Goal: Task Accomplishment & Management: Manage account settings

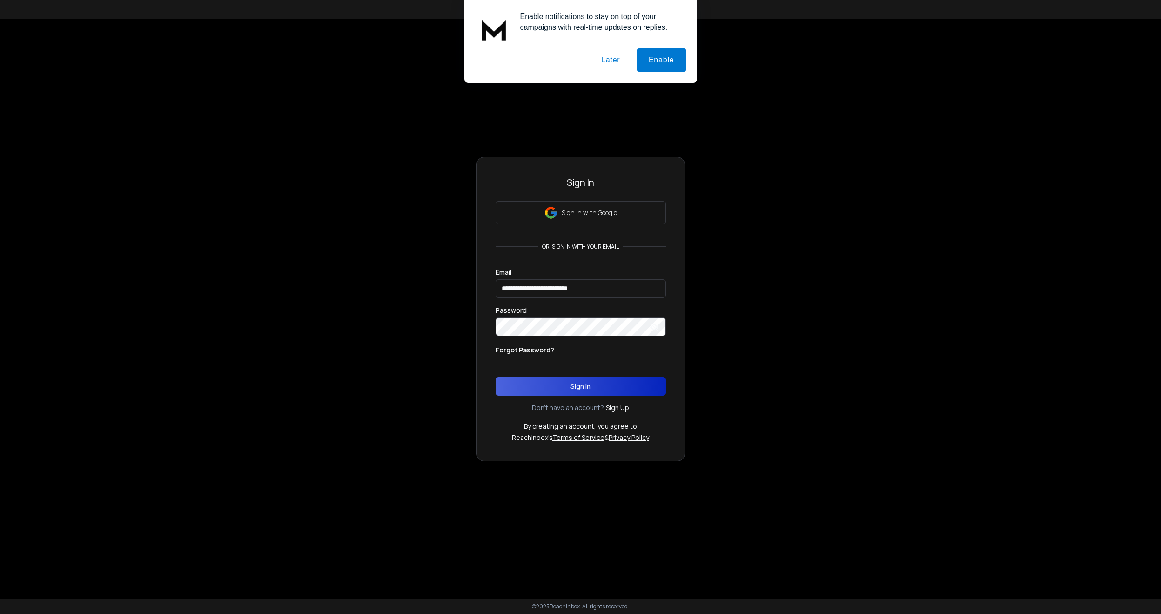
click at [588, 386] on button "Sign In" at bounding box center [581, 386] width 170 height 19
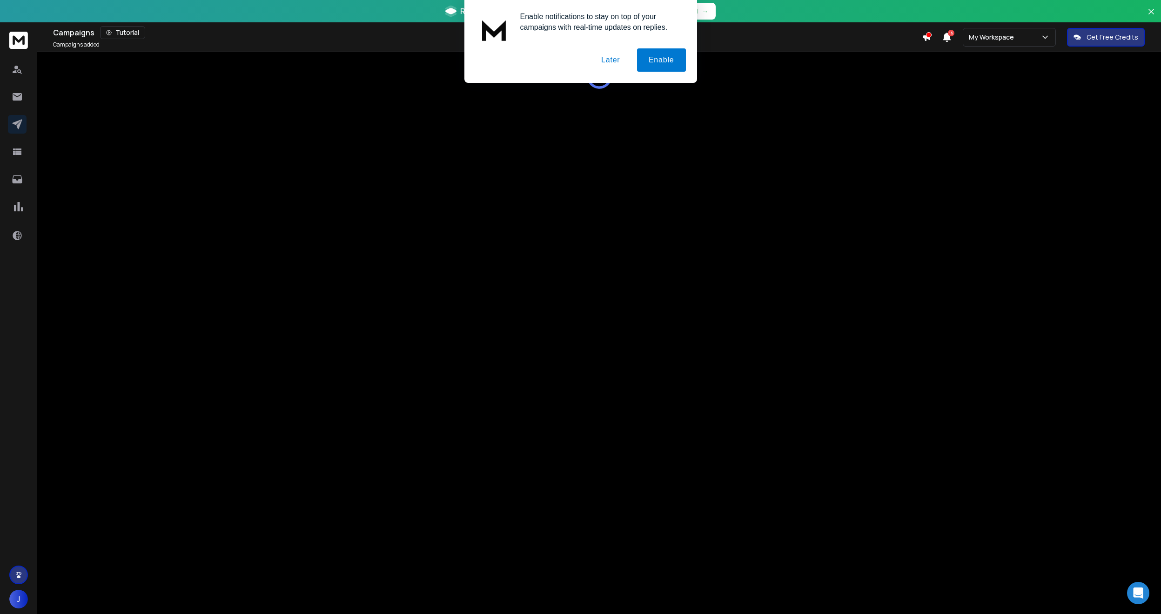
click at [611, 62] on button "Later" at bounding box center [611, 59] width 42 height 23
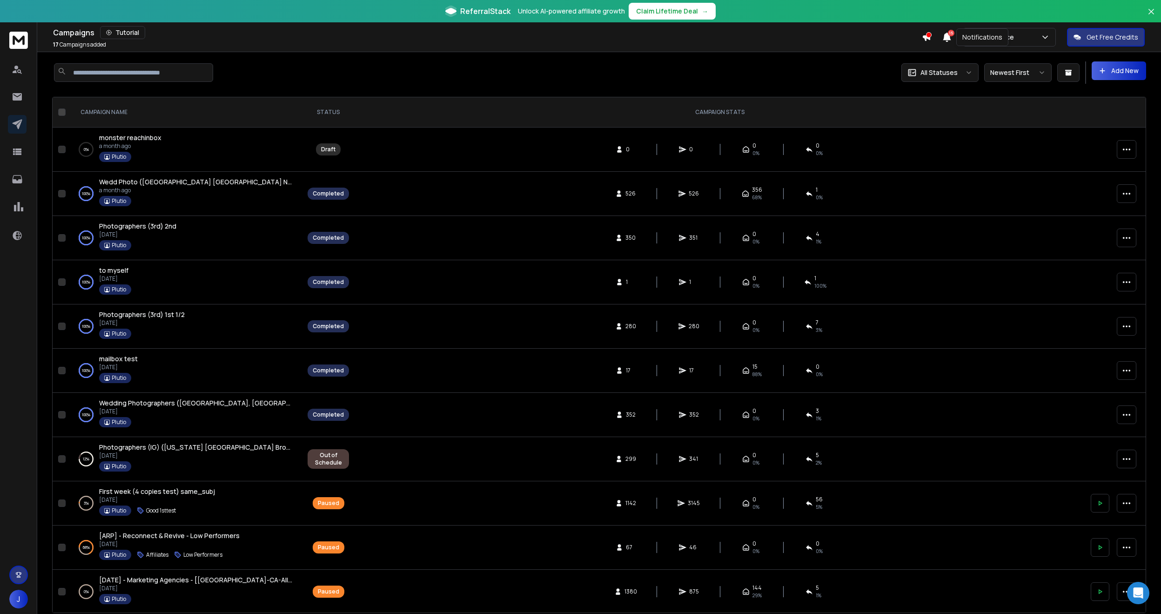
click at [950, 40] on icon at bounding box center [946, 37] width 9 height 9
click at [22, 94] on icon at bounding box center [17, 96] width 11 height 11
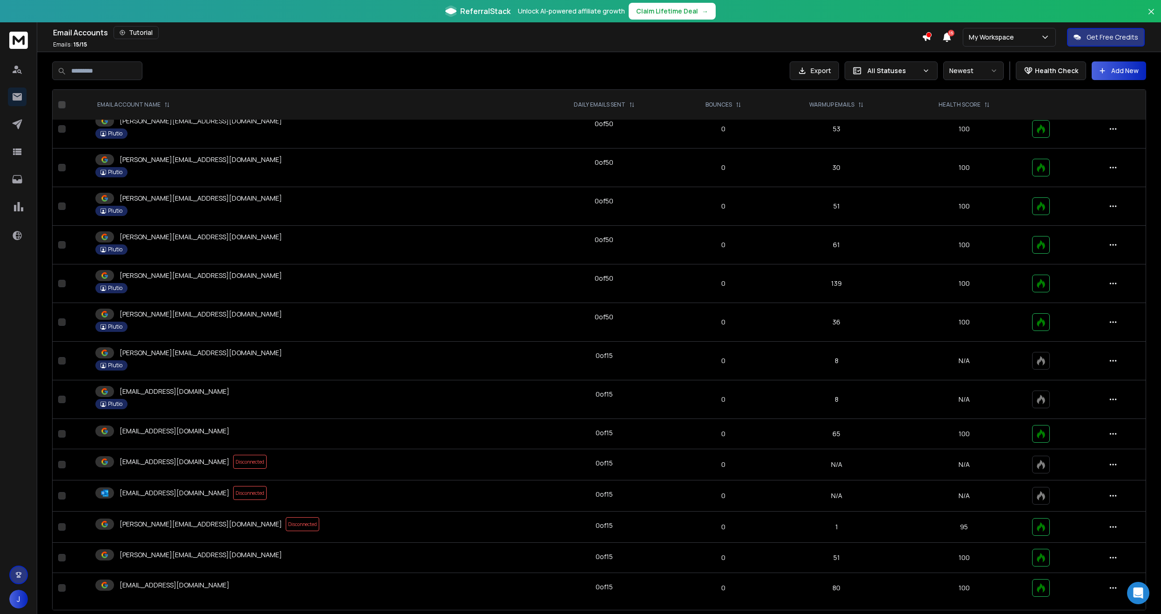
scroll to position [49, 0]
click at [286, 525] on span "Disconnected" at bounding box center [303, 523] width 34 height 14
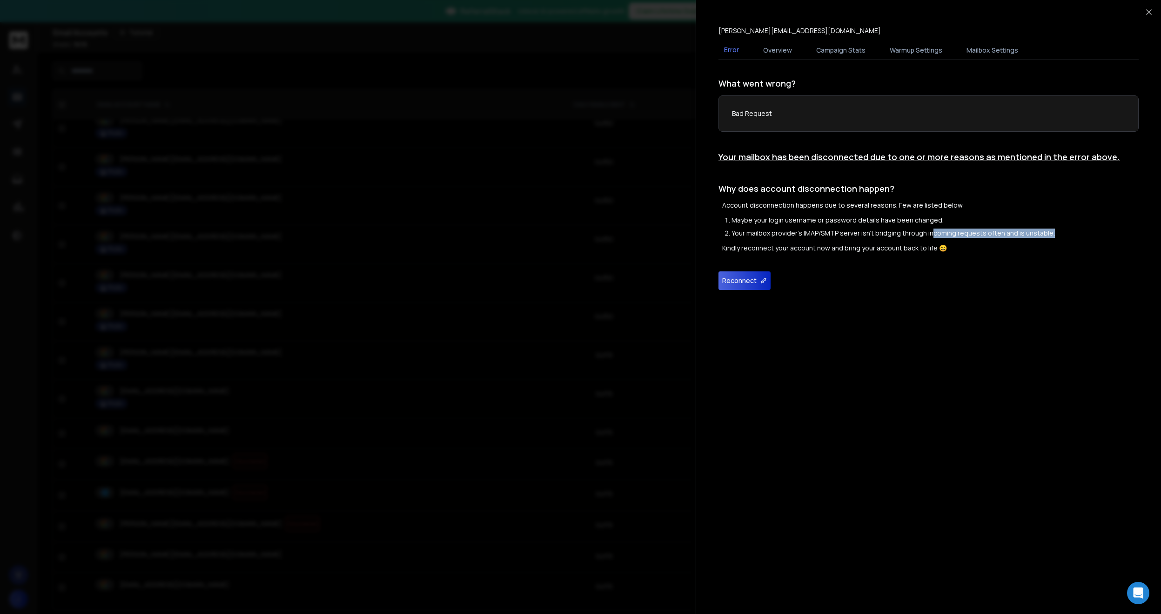
drag, startPoint x: 992, startPoint y: 234, endPoint x: 1014, endPoint y: 239, distance: 22.6
click at [1051, 234] on li "Your mailbox provider's IMAP/SMTP server isn't bridging through incoming reques…" at bounding box center [934, 232] width 407 height 9
drag, startPoint x: 776, startPoint y: 248, endPoint x: 916, endPoint y: 253, distance: 140.6
click at [917, 249] on p "Kindly reconnect your account now and bring your account back to life 😄" at bounding box center [930, 247] width 416 height 9
click at [576, 234] on div at bounding box center [580, 307] width 1161 height 614
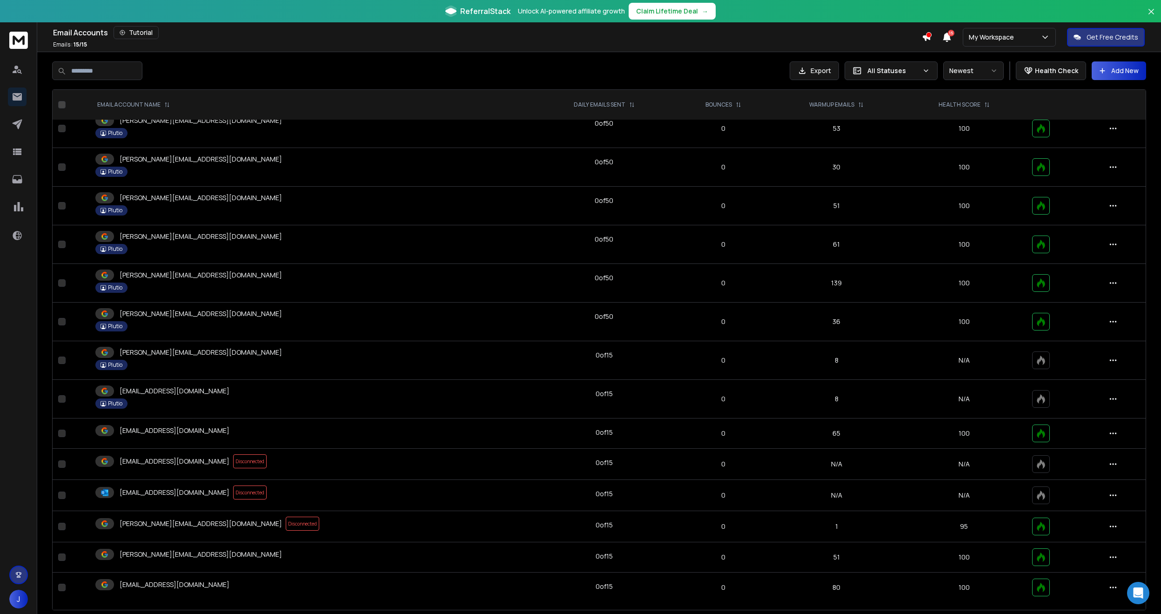
click at [135, 525] on p "jacob@blunav.com" at bounding box center [201, 523] width 162 height 9
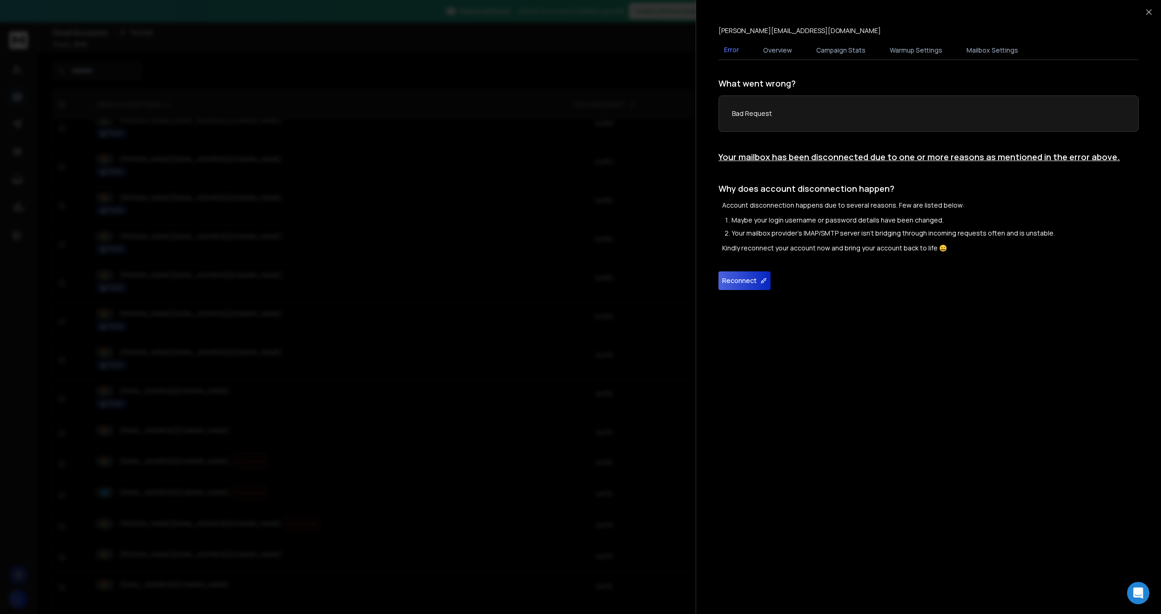
click at [775, 49] on button "Overview" at bounding box center [777, 50] width 40 height 20
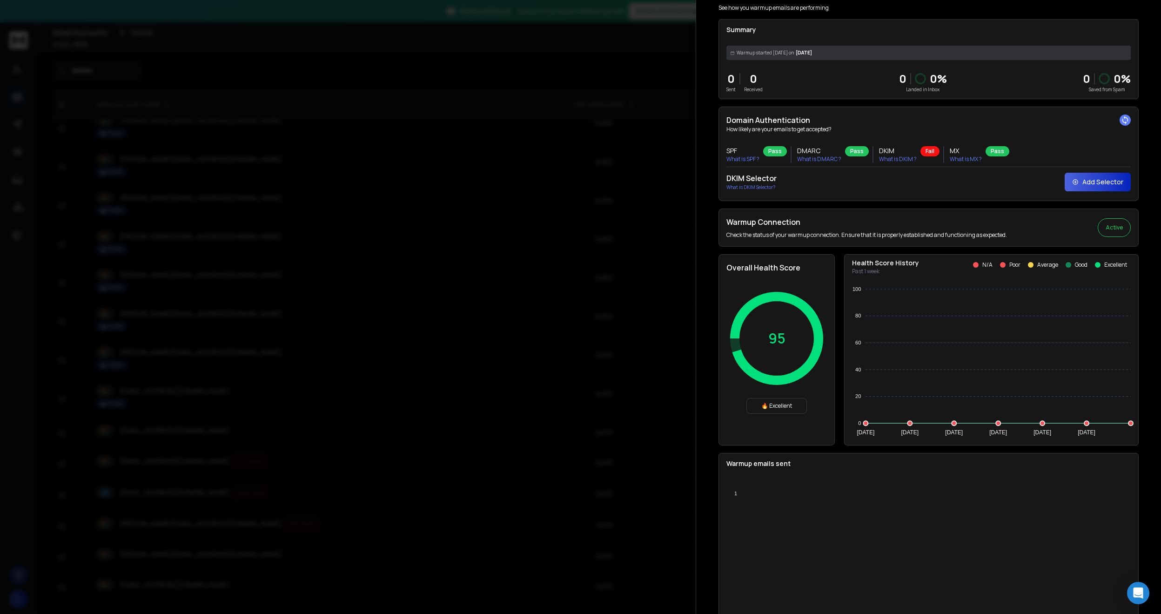
scroll to position [0, 0]
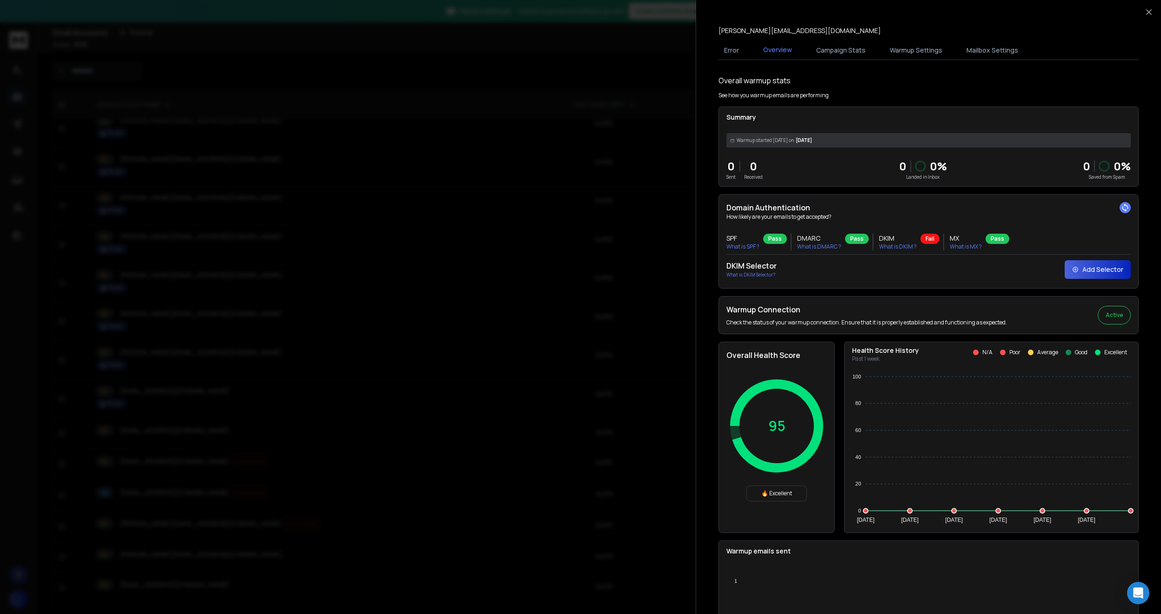
click at [844, 52] on button "Campaign Stats" at bounding box center [841, 50] width 60 height 20
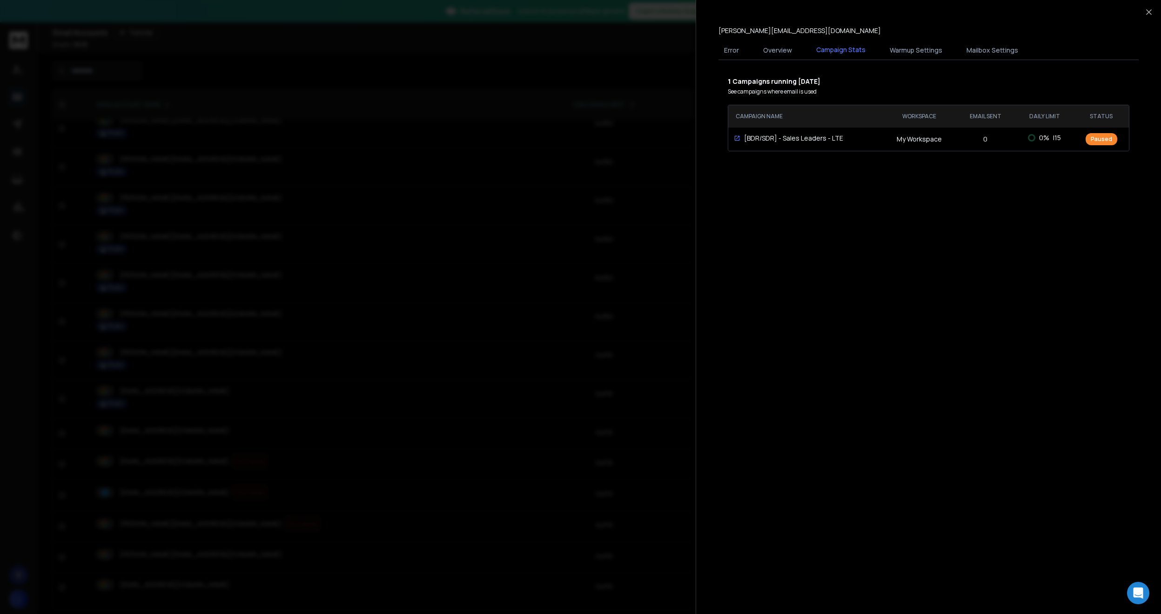
click at [909, 53] on button "Warmup Settings" at bounding box center [916, 50] width 64 height 20
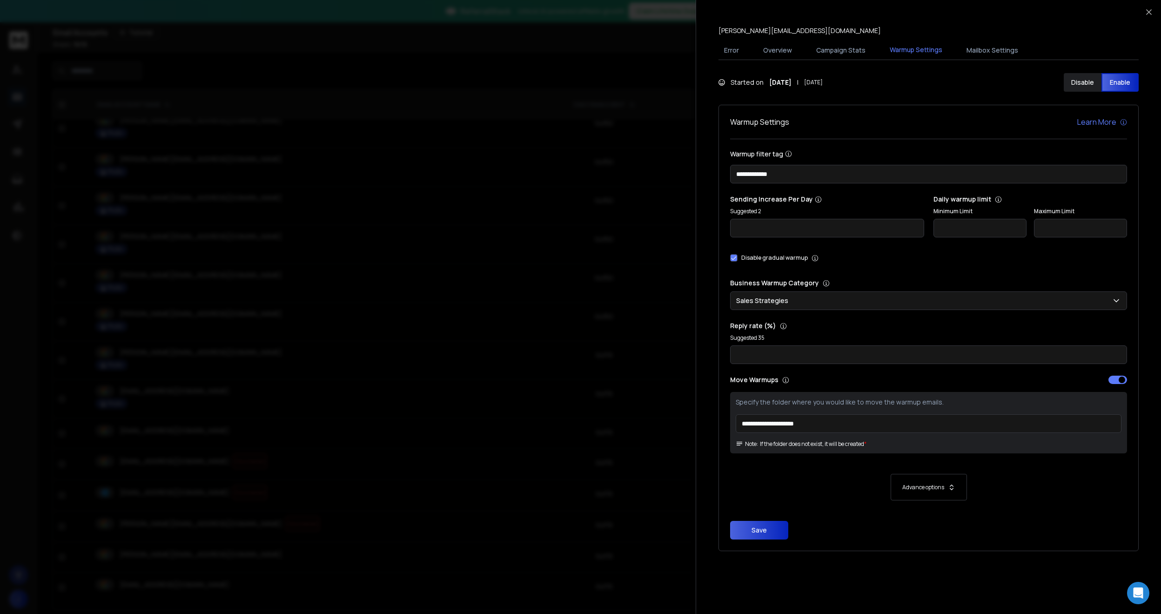
click at [992, 57] on button "Mailbox Settings" at bounding box center [992, 50] width 63 height 20
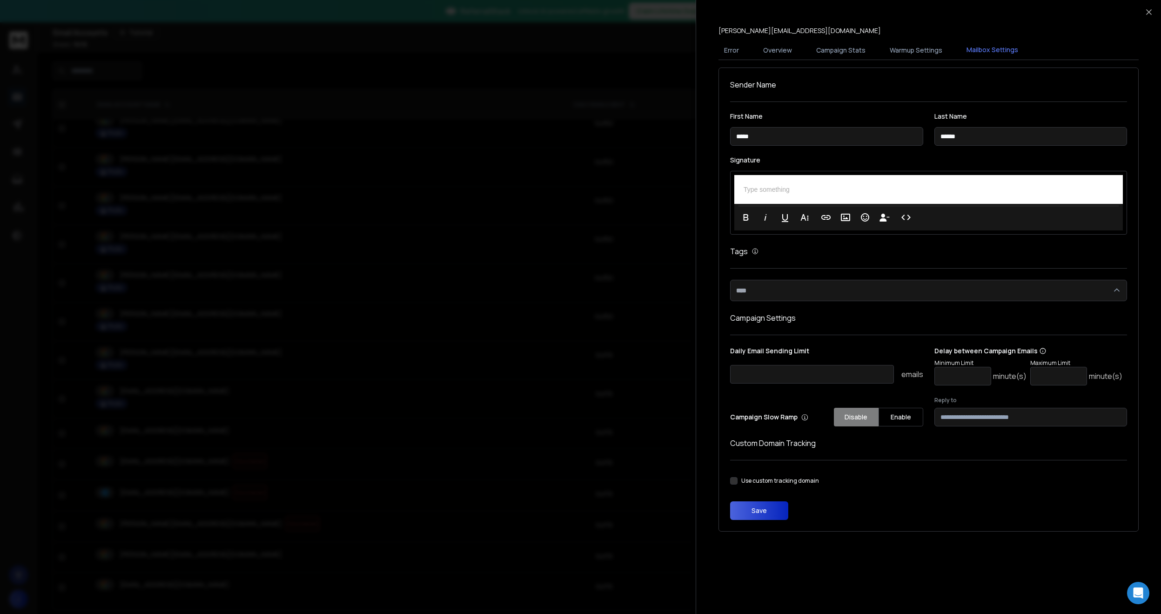
click at [645, 80] on div at bounding box center [580, 307] width 1161 height 614
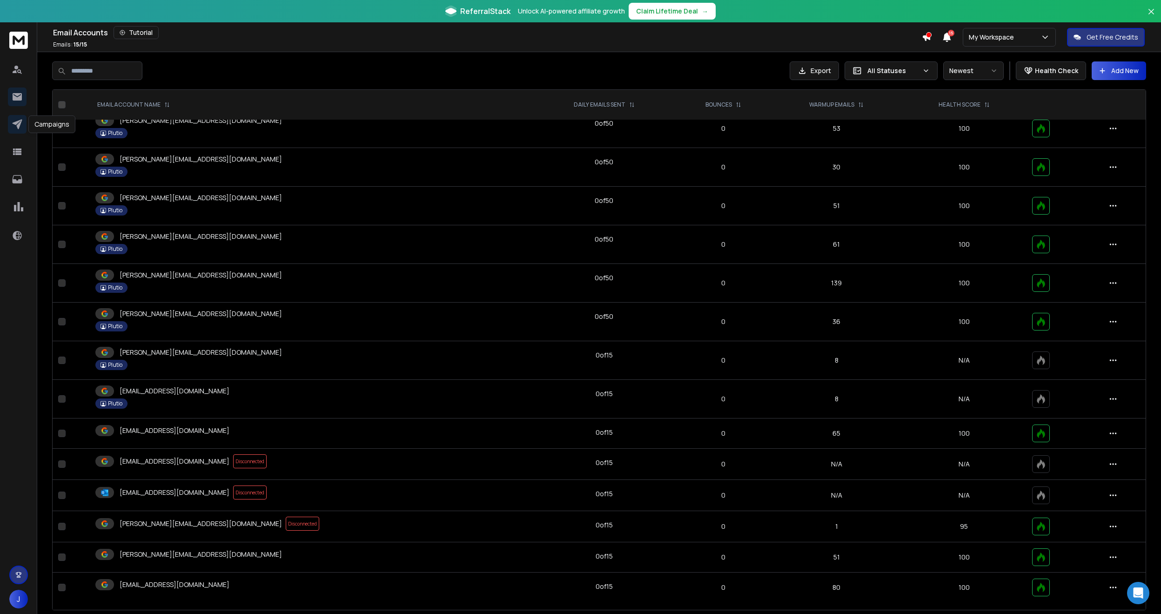
click at [20, 125] on icon at bounding box center [17, 124] width 11 height 11
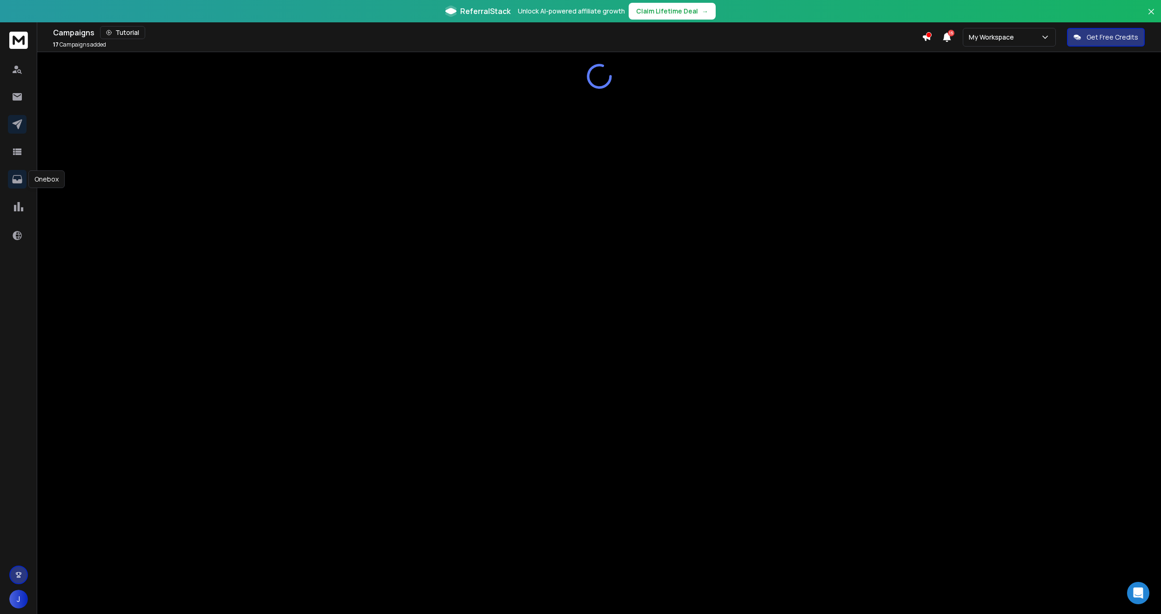
click at [18, 181] on icon at bounding box center [17, 179] width 10 height 8
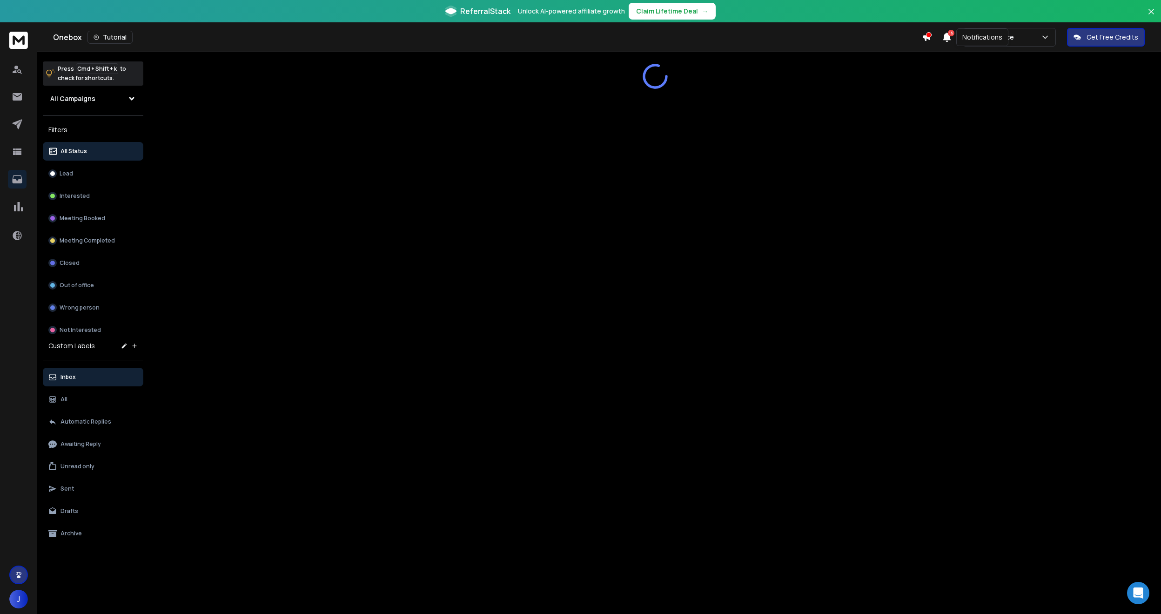
click at [952, 37] on icon at bounding box center [946, 37] width 9 height 9
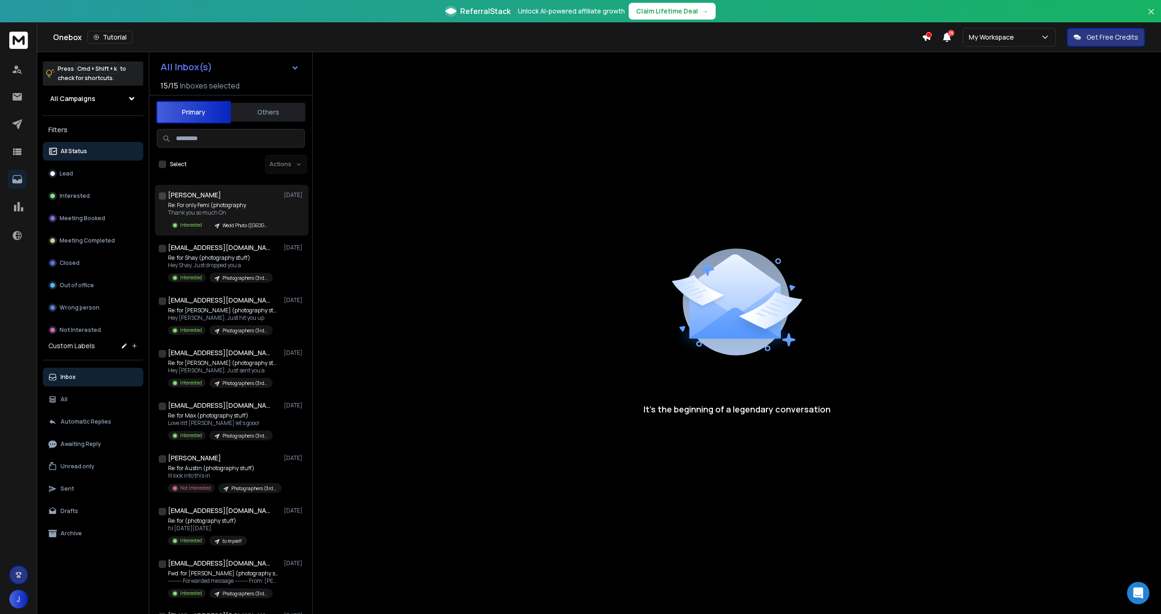
click at [246, 207] on p "Re: For only Femi (photography" at bounding box center [220, 204] width 105 height 7
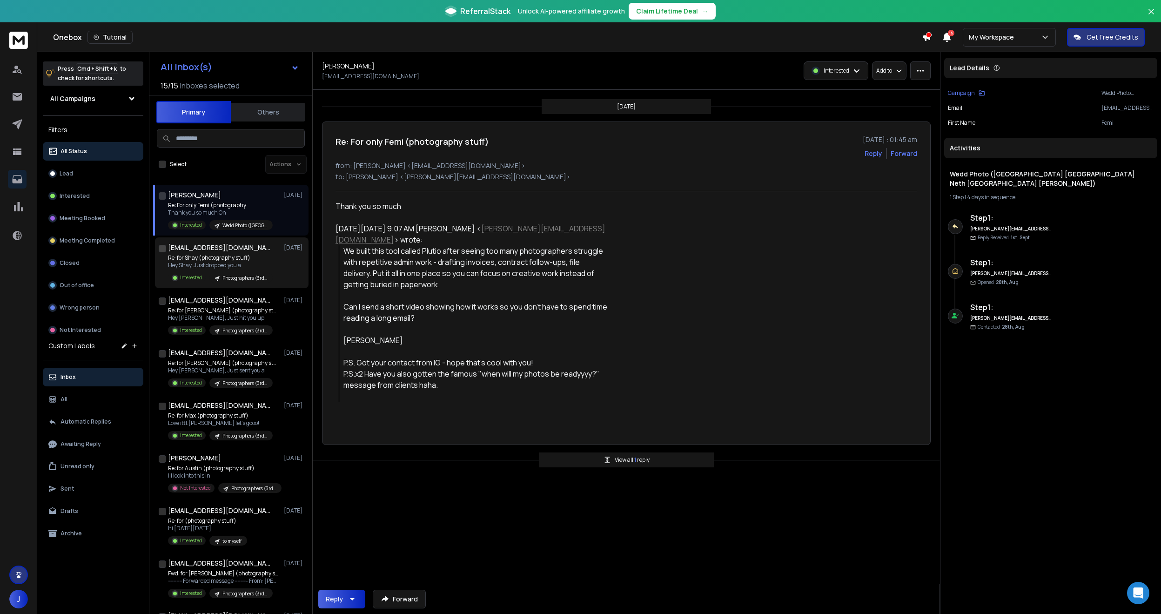
click at [186, 255] on p "Re: for Shay (photography stuff)" at bounding box center [220, 257] width 105 height 7
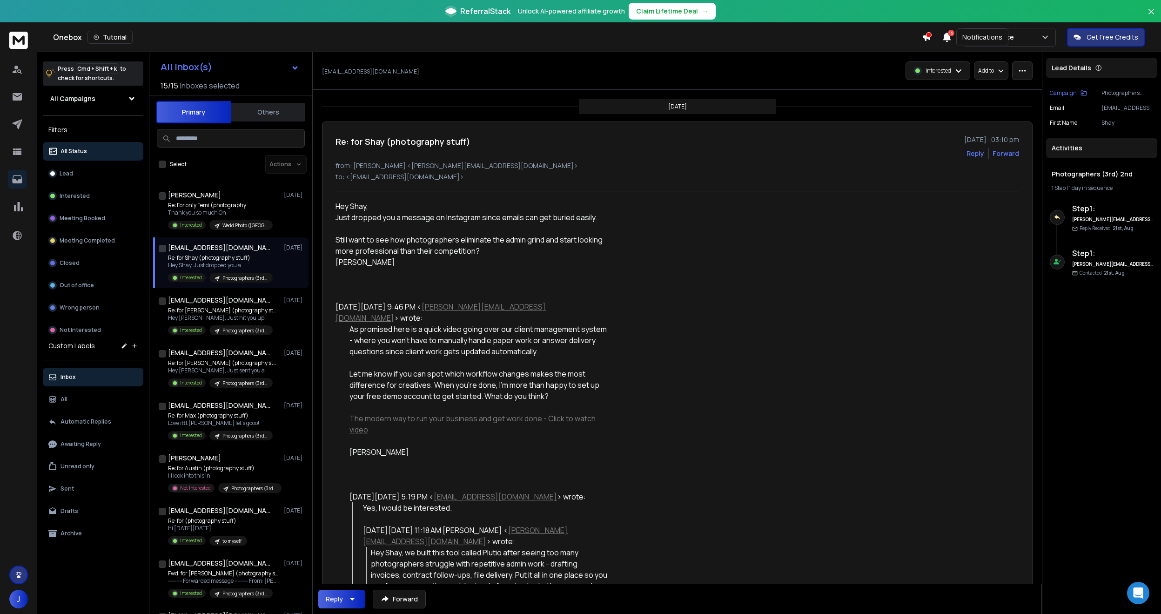
click at [956, 34] on div "Notifications" at bounding box center [982, 37] width 52 height 18
click at [951, 37] on icon at bounding box center [947, 36] width 8 height 9
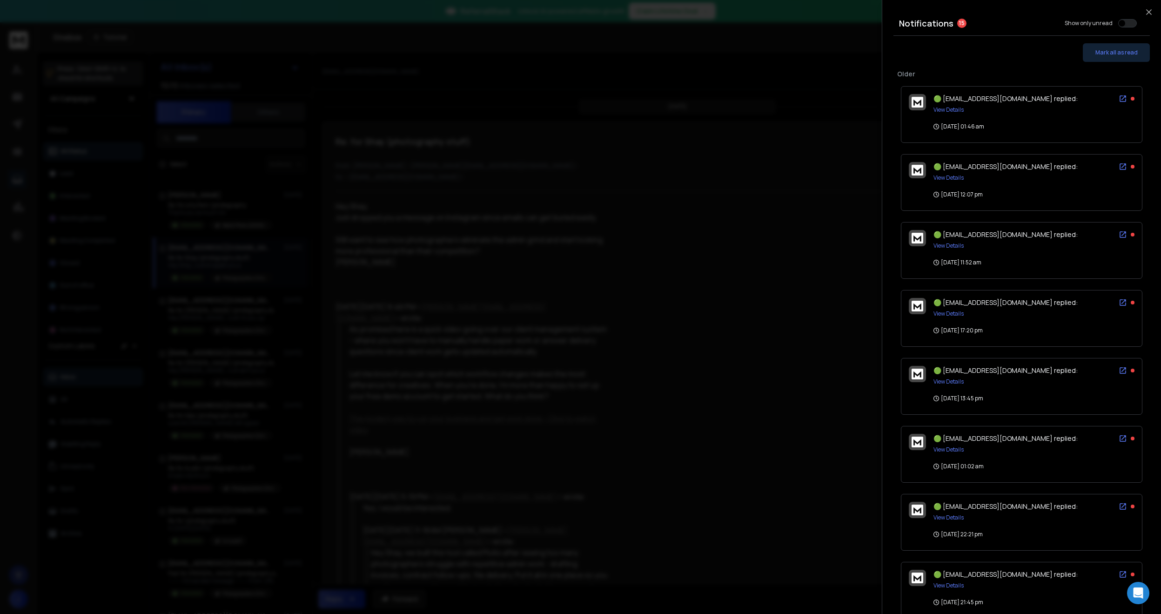
click at [1112, 55] on span "Mark all as read" at bounding box center [1116, 52] width 42 height 7
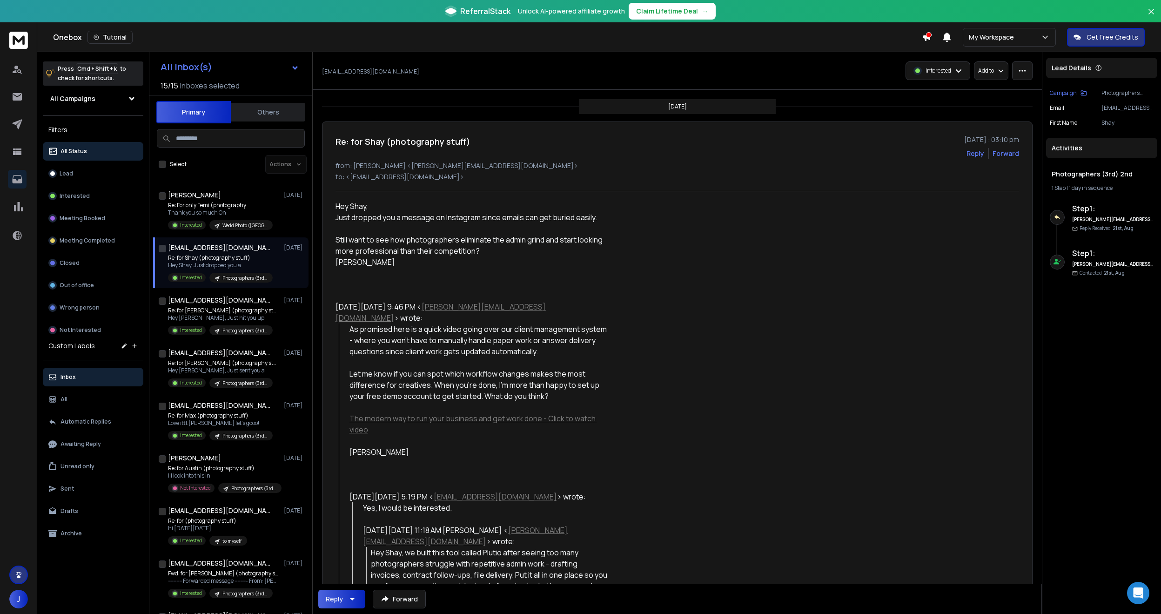
drag, startPoint x: 851, startPoint y: 41, endPoint x: 822, endPoint y: 126, distance: 89.6
click at [931, 37] on div at bounding box center [929, 35] width 6 height 6
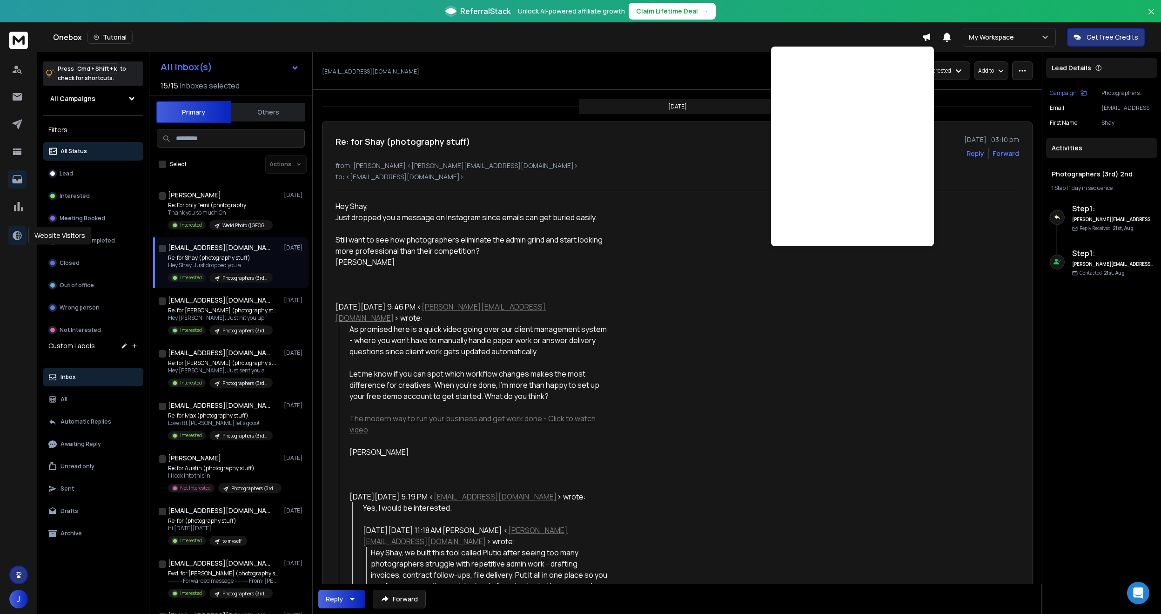
click at [14, 236] on icon at bounding box center [17, 235] width 9 height 9
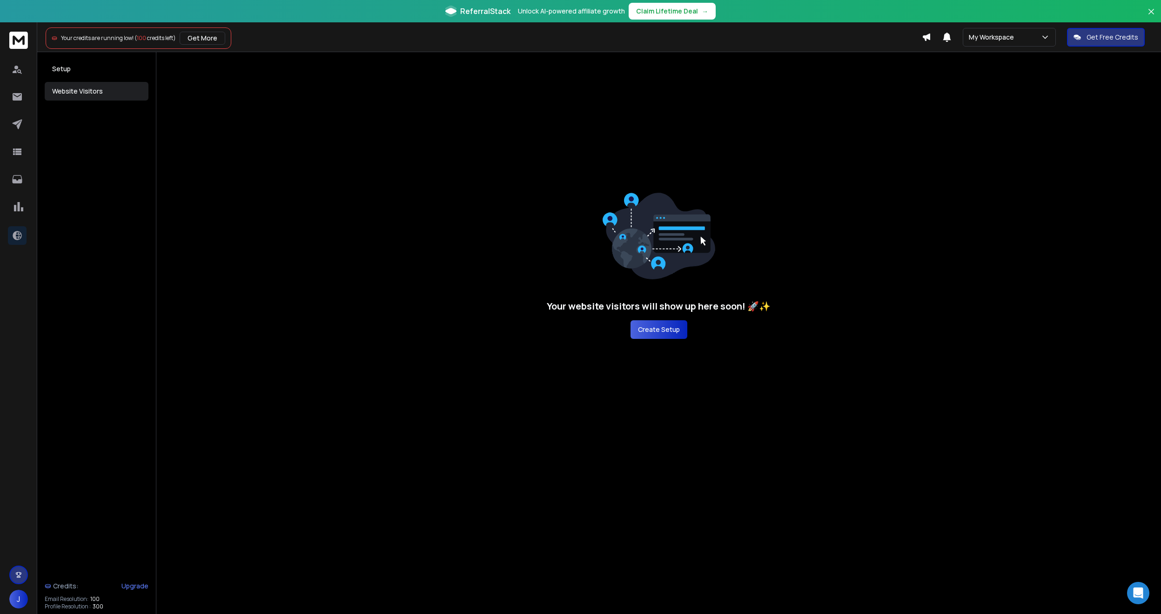
click at [657, 332] on button "Create Setup" at bounding box center [658, 329] width 57 height 19
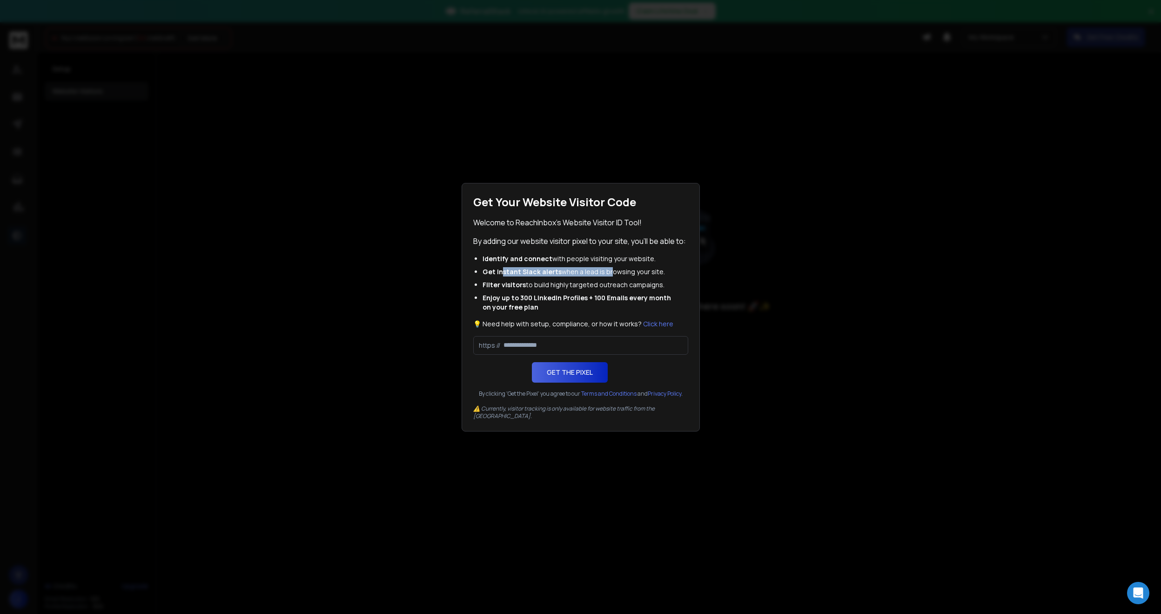
drag, startPoint x: 534, startPoint y: 275, endPoint x: 580, endPoint y: 283, distance: 47.2
click at [603, 276] on li "Get instant Slack alerts when a lead is browsing your site." at bounding box center [581, 271] width 196 height 9
drag, startPoint x: 487, startPoint y: 291, endPoint x: 674, endPoint y: 295, distance: 187.6
click at [674, 295] on ul "Identify and connect with people visiting your website. Get instant Slack alert…" at bounding box center [580, 283] width 215 height 58
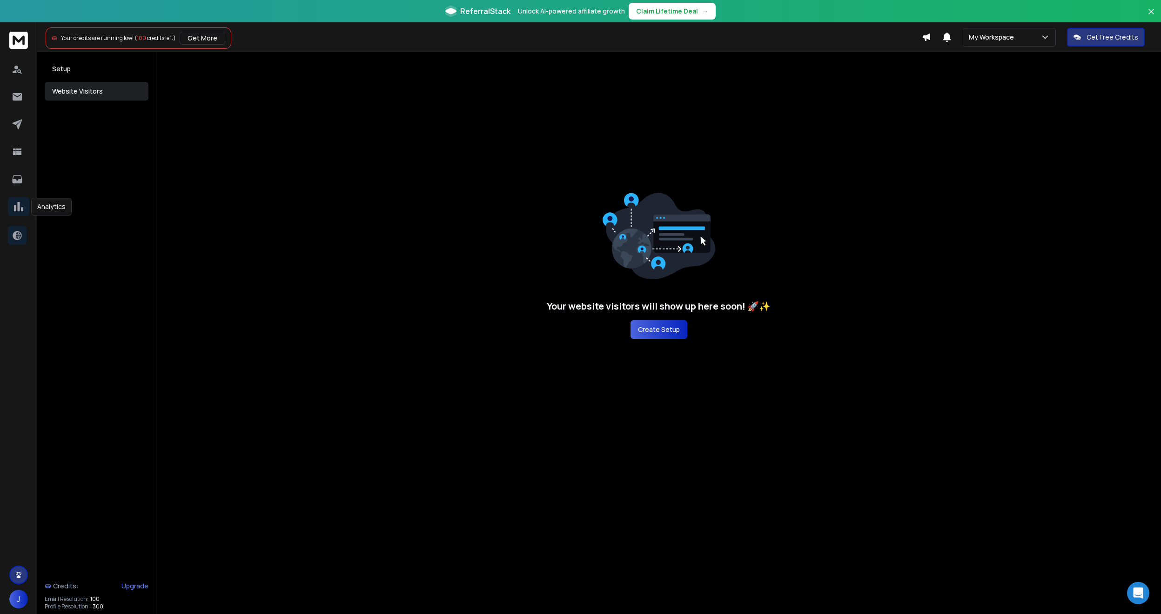
click at [19, 206] on icon at bounding box center [18, 206] width 9 height 9
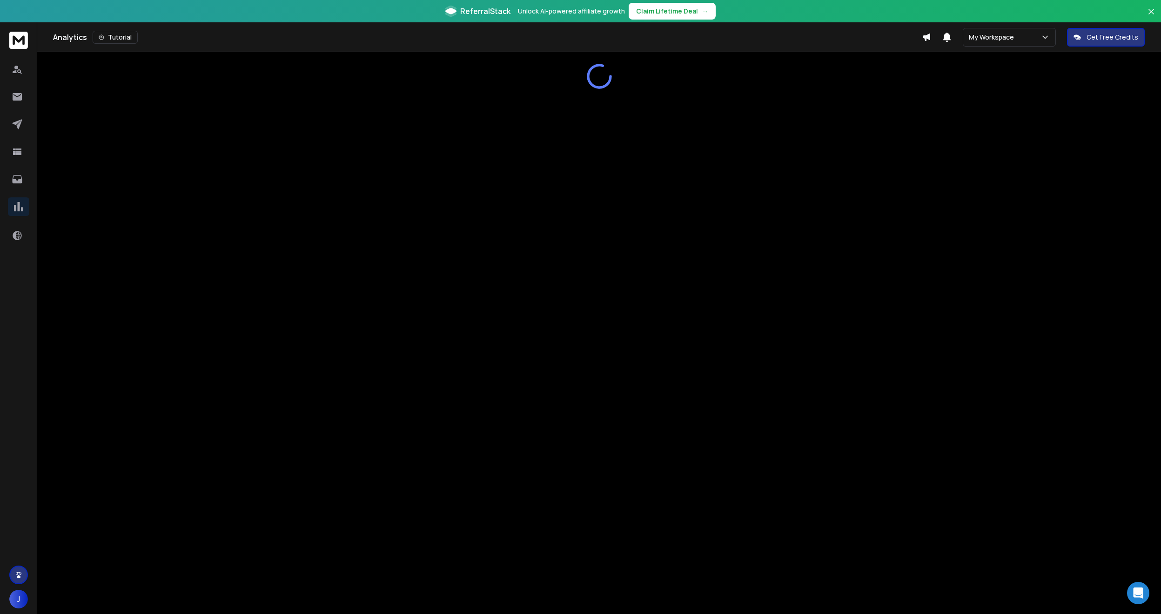
click at [19, 43] on icon at bounding box center [18, 40] width 19 height 17
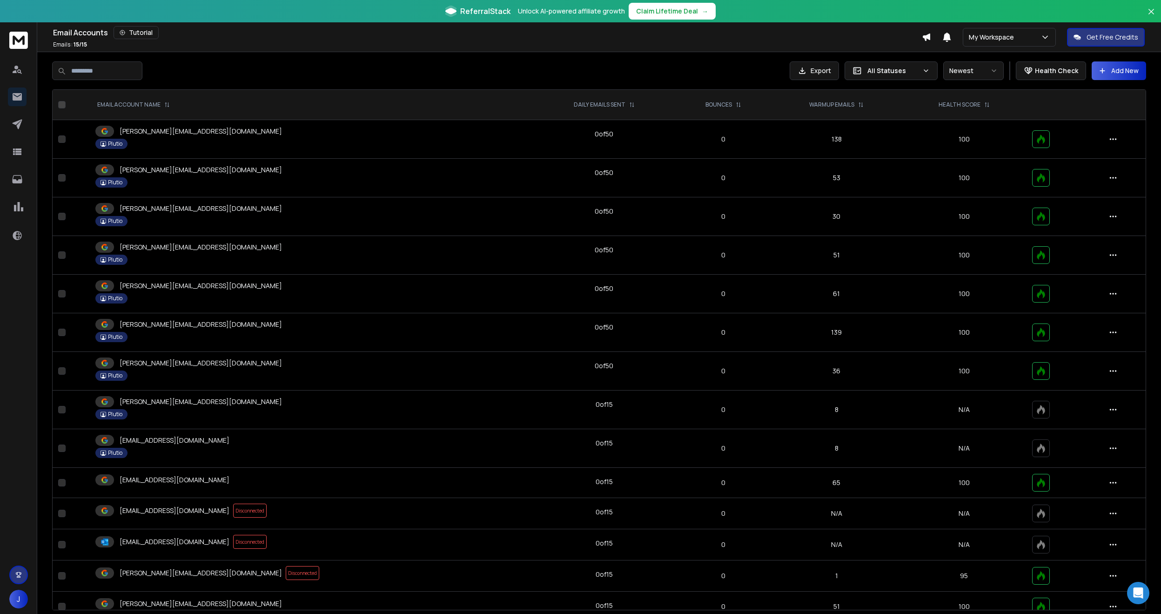
scroll to position [49, 0]
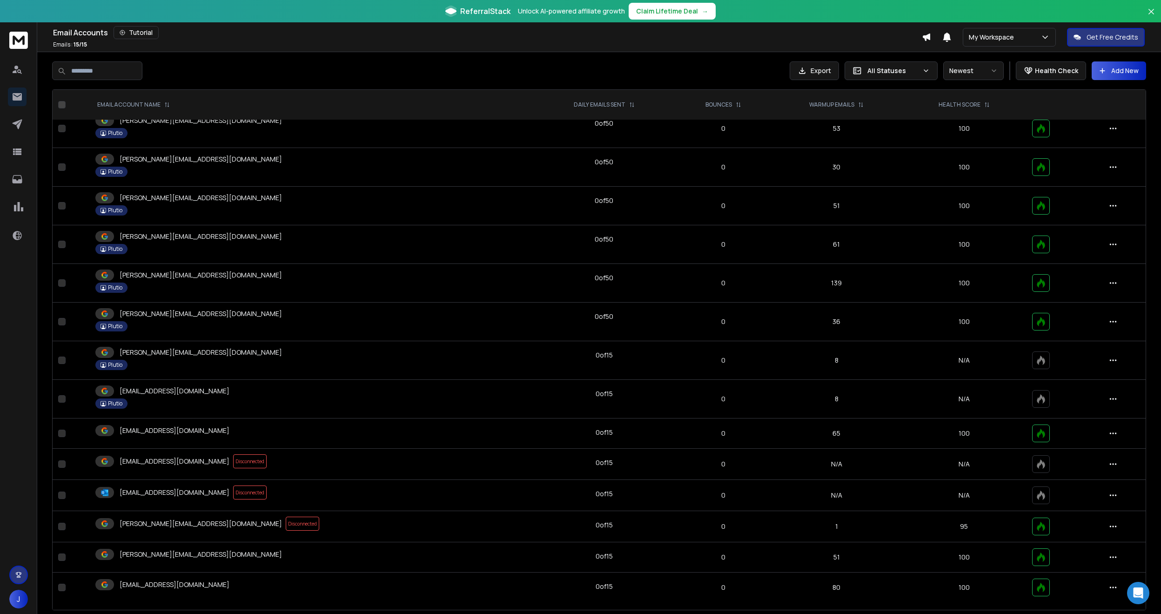
click at [156, 556] on p "jake@provenimprovement.com" at bounding box center [201, 554] width 162 height 9
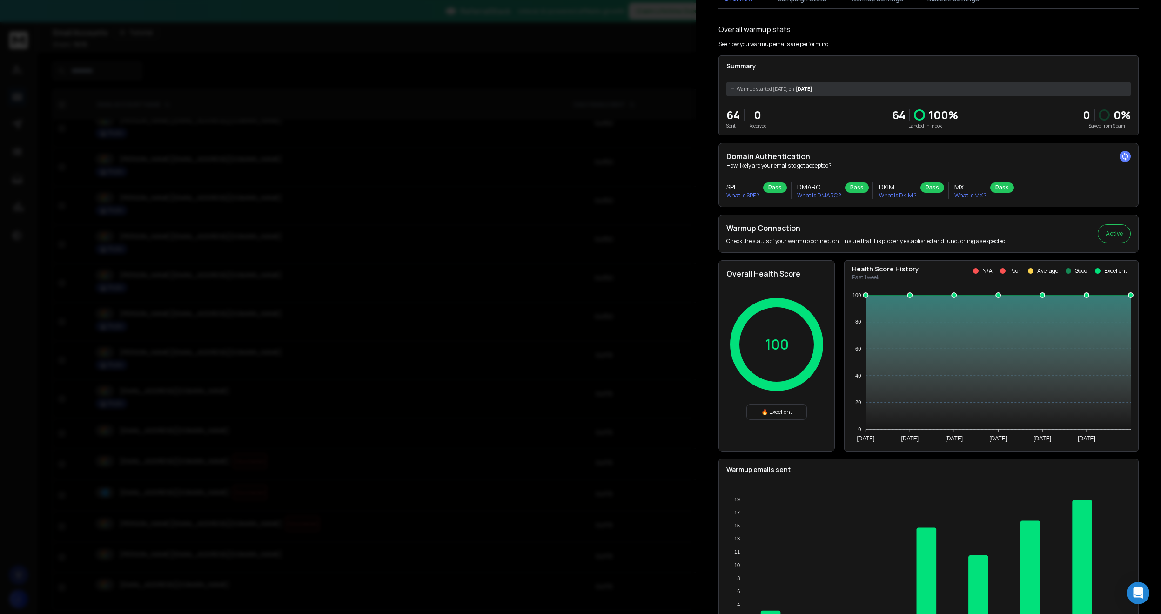
scroll to position [0, 0]
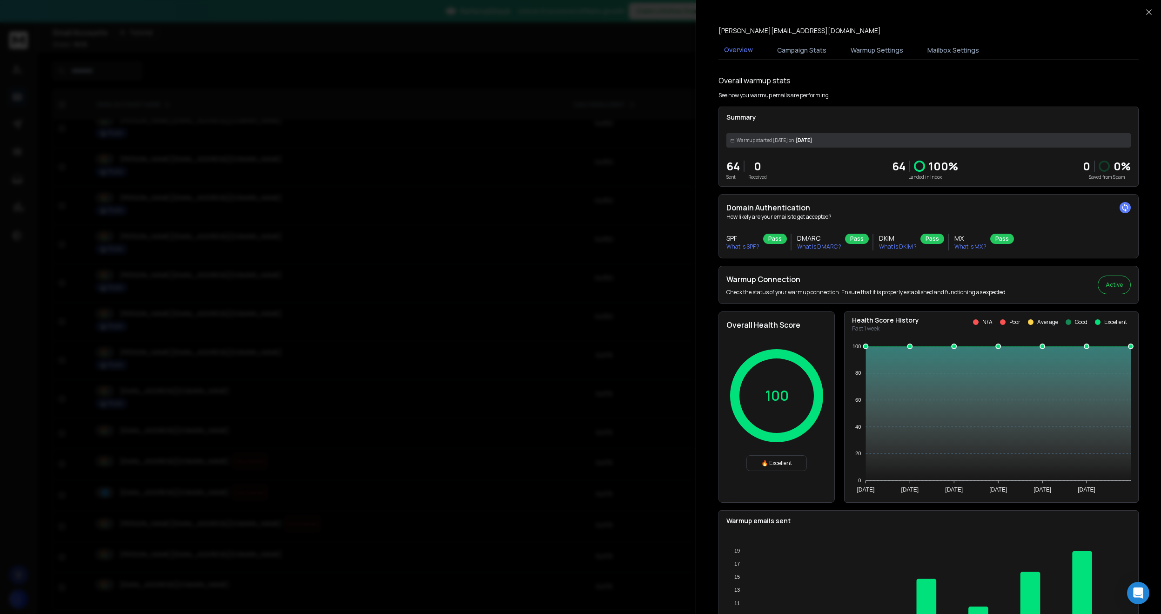
click at [794, 54] on button "Campaign Stats" at bounding box center [801, 50] width 60 height 20
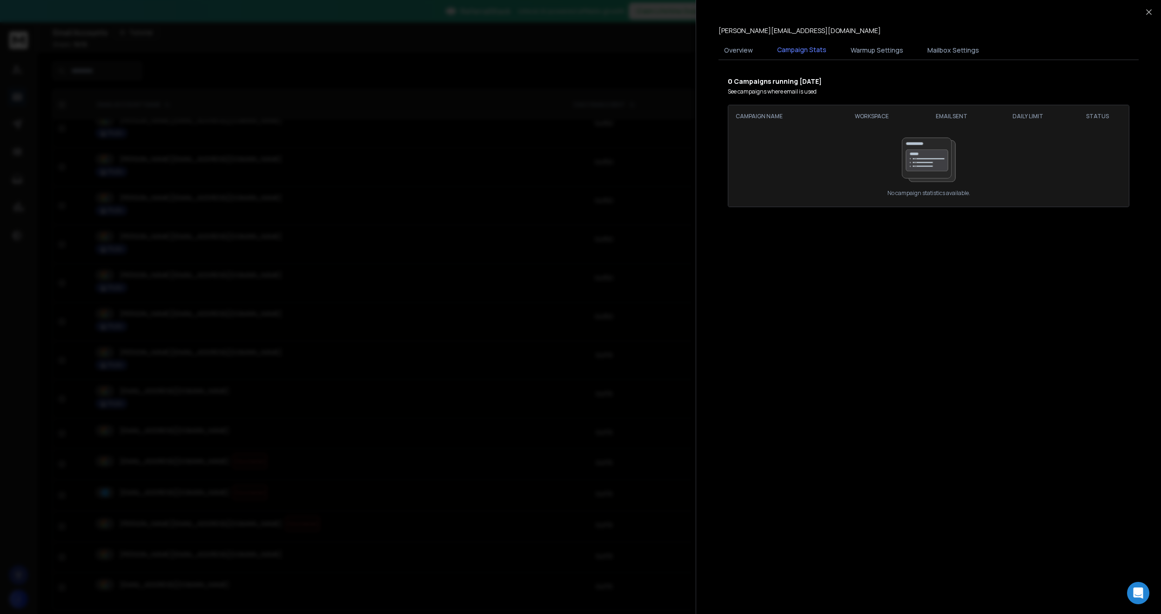
click at [868, 54] on button "Warmup Settings" at bounding box center [877, 50] width 64 height 20
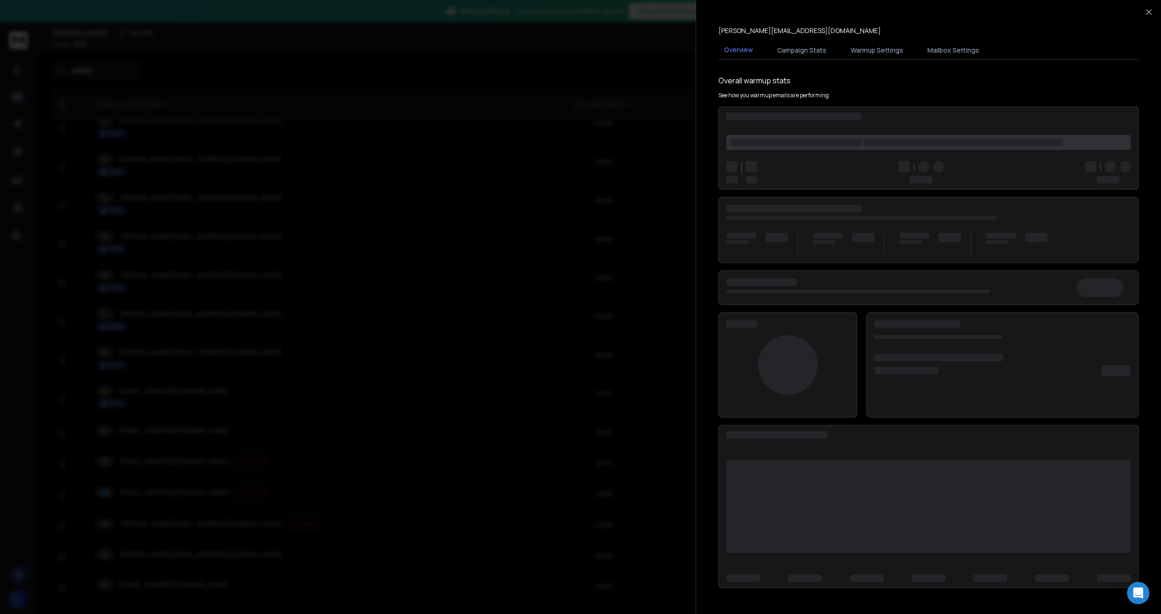
click at [621, 106] on div at bounding box center [580, 307] width 1161 height 614
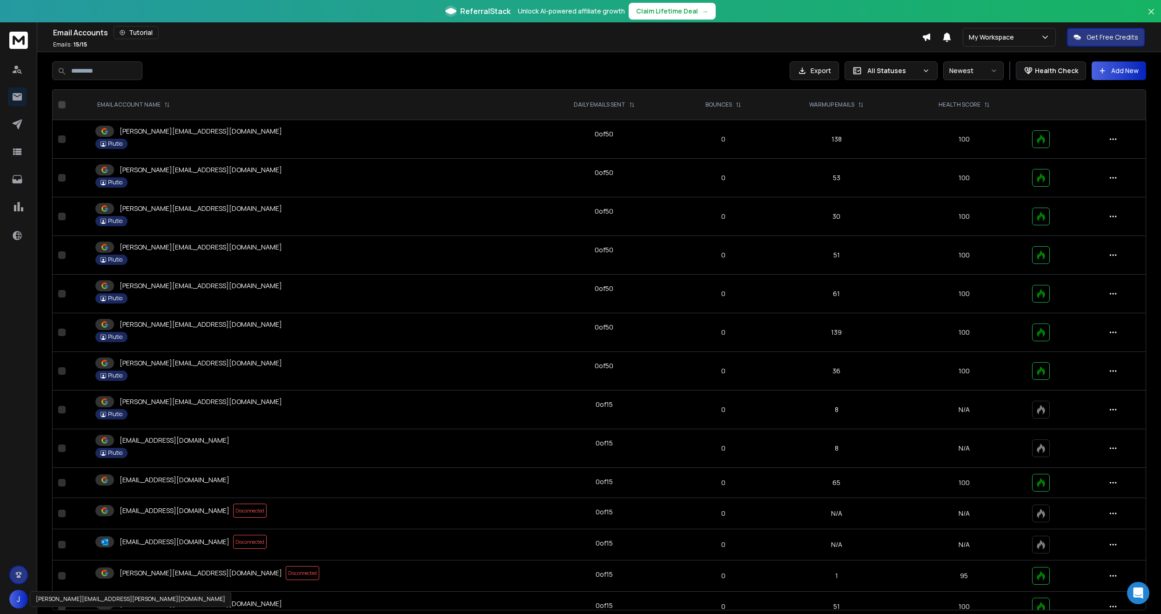
click at [16, 596] on span "J" at bounding box center [18, 599] width 19 height 19
click at [55, 581] on p "Settings" at bounding box center [58, 583] width 26 height 9
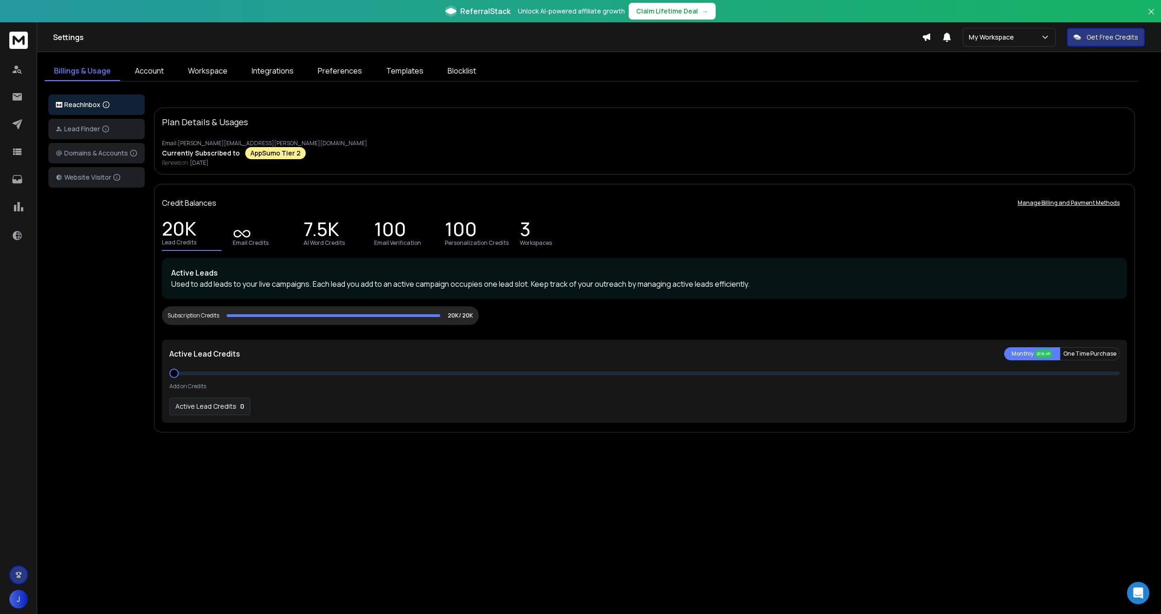
click at [244, 237] on icon "button" at bounding box center [242, 233] width 19 height 19
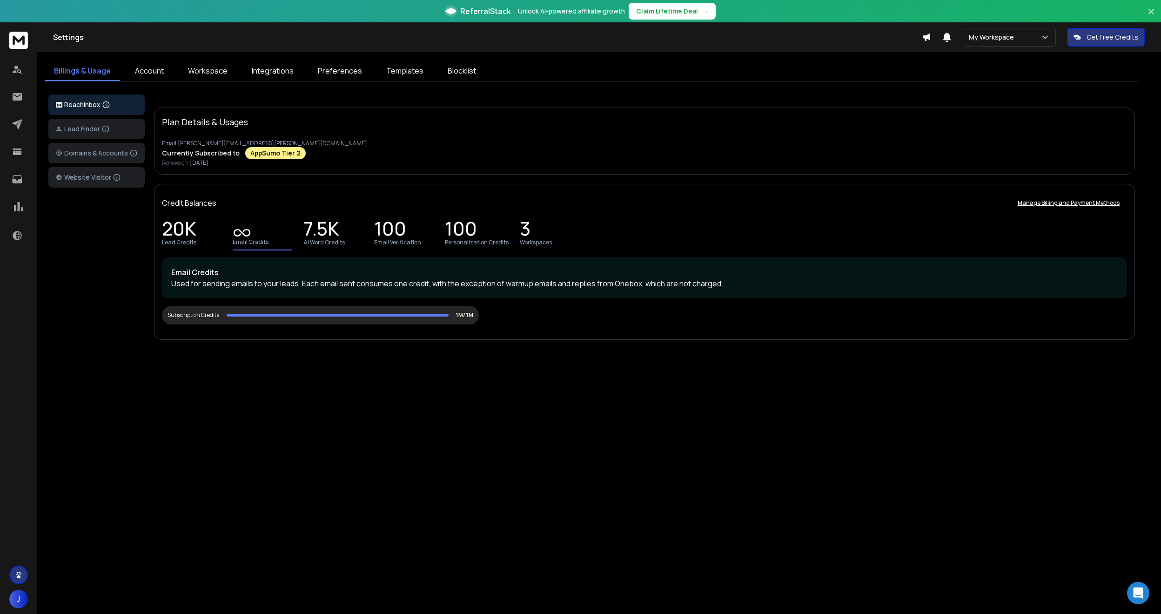
click at [326, 235] on p "7.5K" at bounding box center [321, 230] width 36 height 13
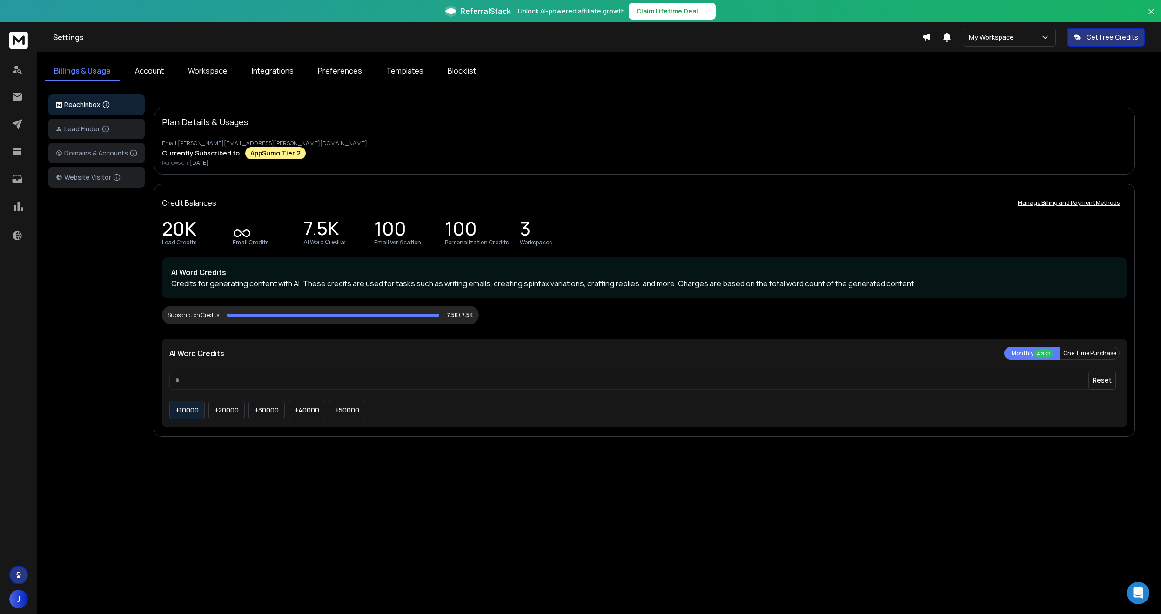
click at [186, 413] on button "+10000" at bounding box center [186, 410] width 35 height 19
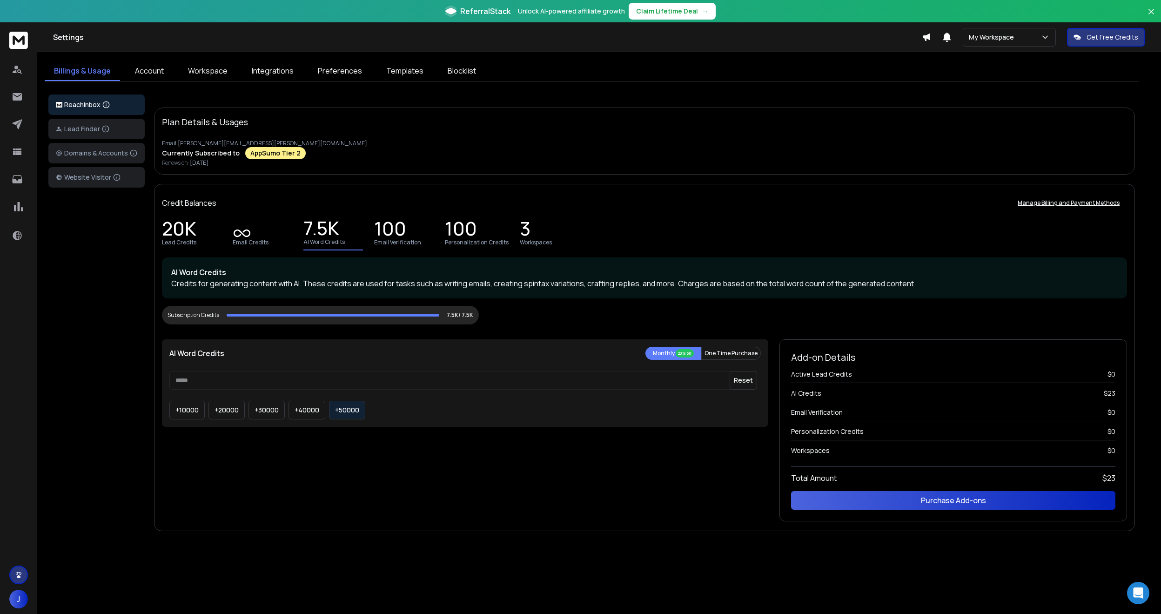
click at [349, 414] on button "+50000" at bounding box center [347, 410] width 36 height 19
type input "*****"
click at [388, 235] on p "100" at bounding box center [390, 230] width 32 height 13
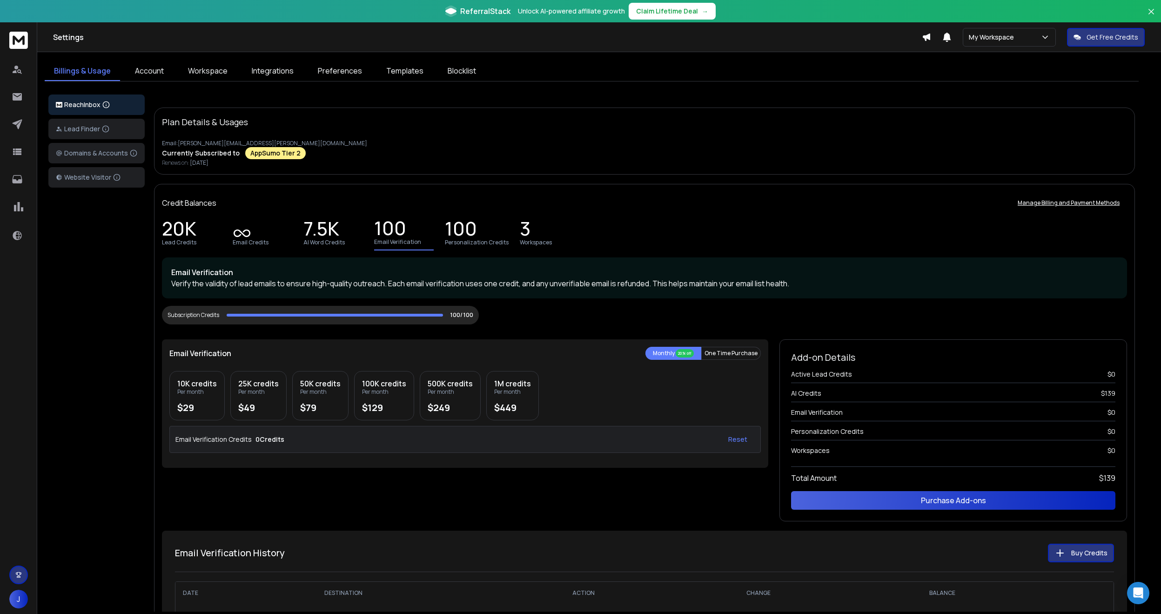
click at [187, 406] on div "$29" at bounding box center [197, 407] width 40 height 9
click at [184, 412] on button "10K credits Per month $29" at bounding box center [180, 415] width 7 height 7
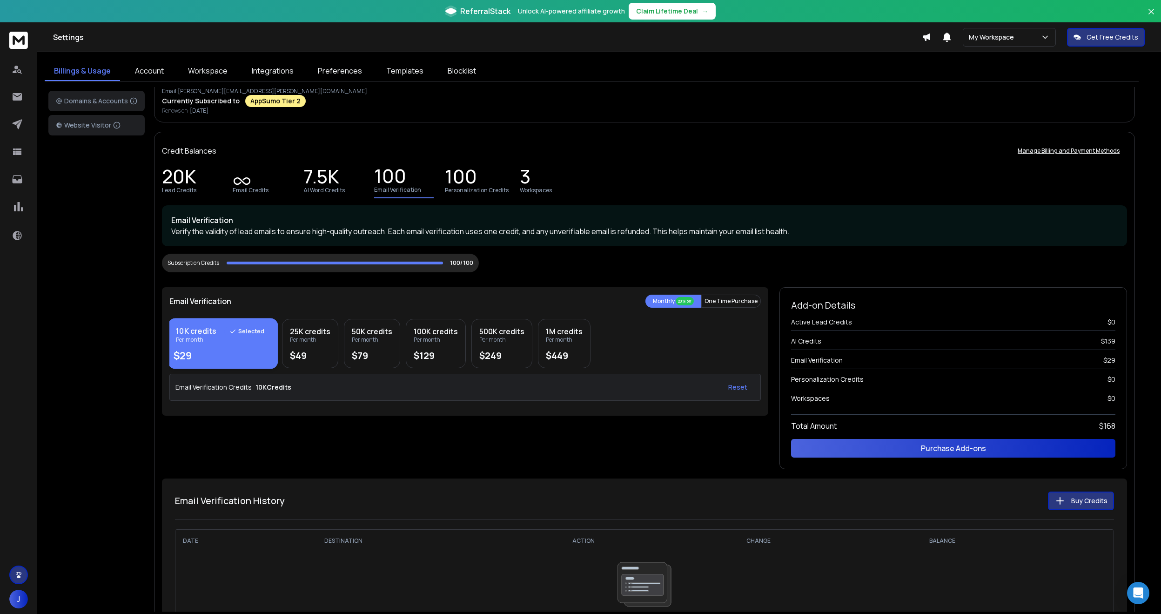
scroll to position [86, 0]
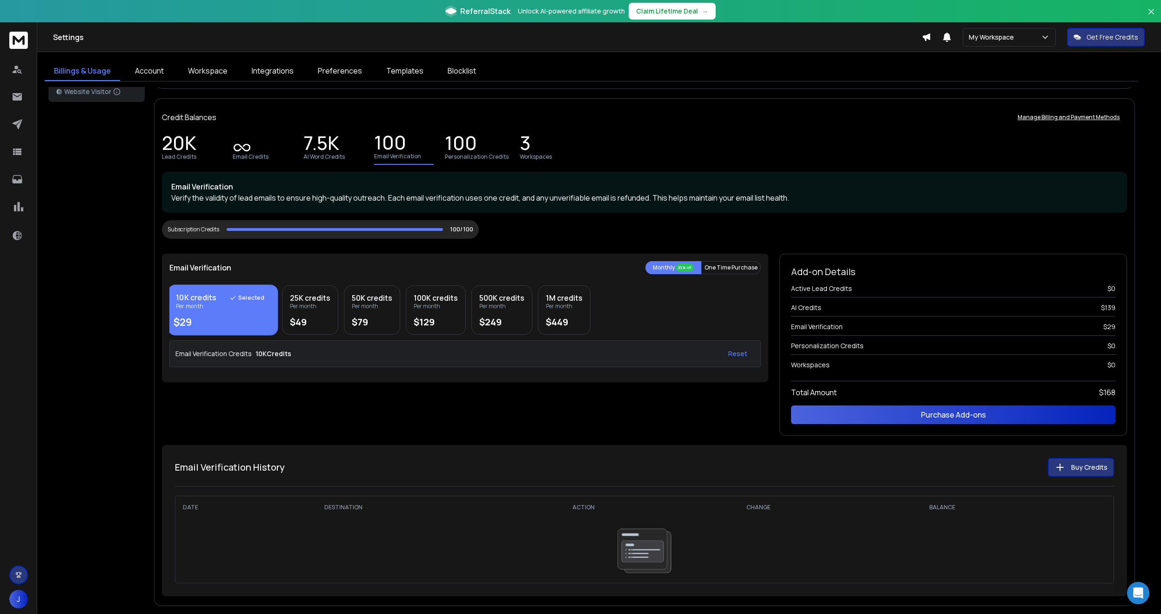
click at [215, 315] on label "10K credits Per month Selected $29" at bounding box center [223, 309] width 110 height 51
click at [183, 327] on button "10K credits Per month Selected $29" at bounding box center [178, 330] width 7 height 7
click at [465, 149] on div "Plan Details & Usages Email: jake.frank.himself@gmail.com Currently Subscribed …" at bounding box center [644, 312] width 981 height 599
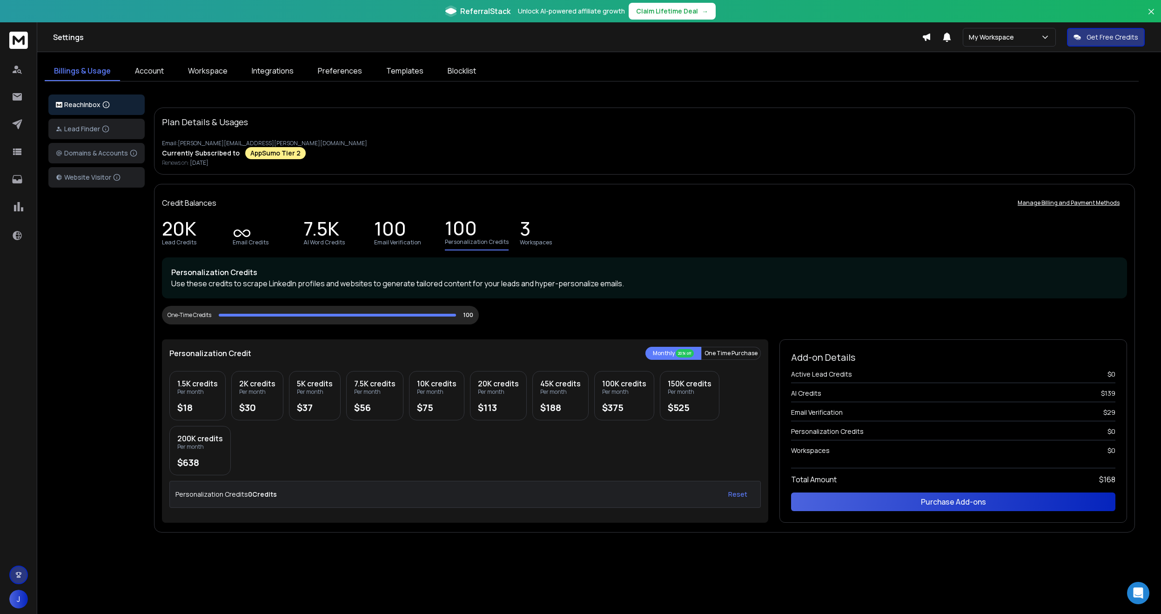
click at [522, 233] on p "3" at bounding box center [525, 230] width 11 height 13
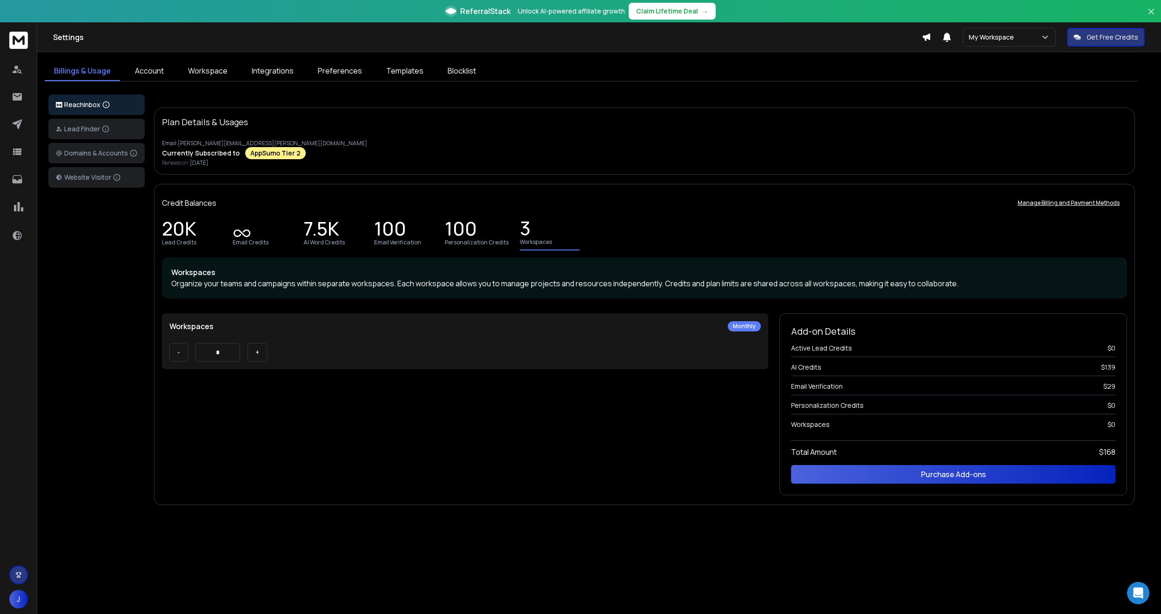
click at [80, 134] on button "Lead Finder" at bounding box center [96, 129] width 96 height 20
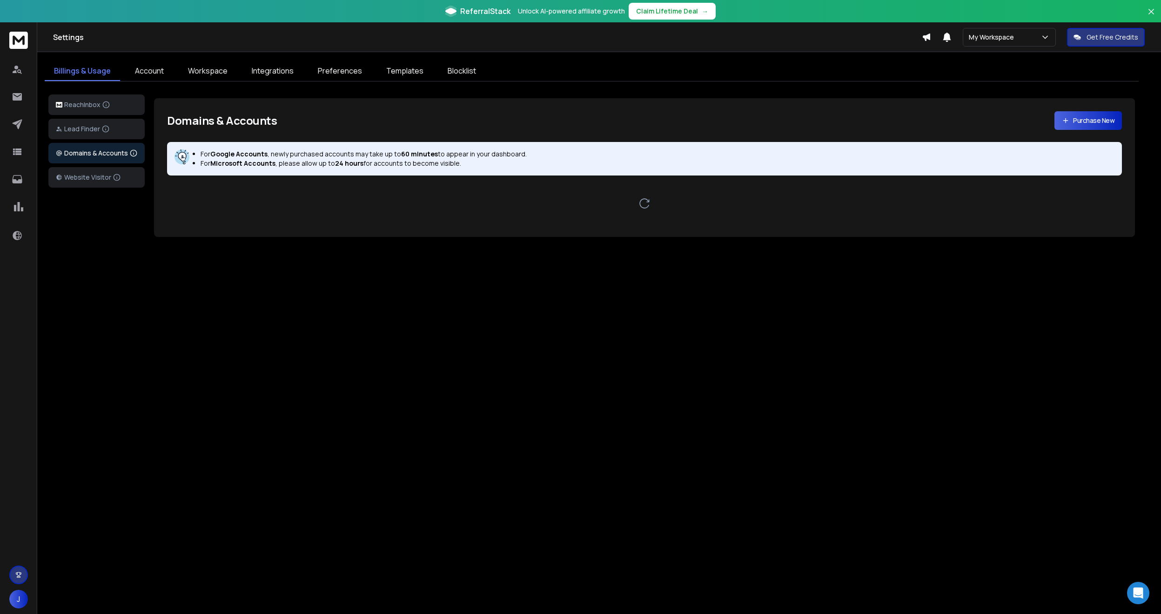
click at [81, 156] on button "Domains & Accounts" at bounding box center [96, 153] width 96 height 20
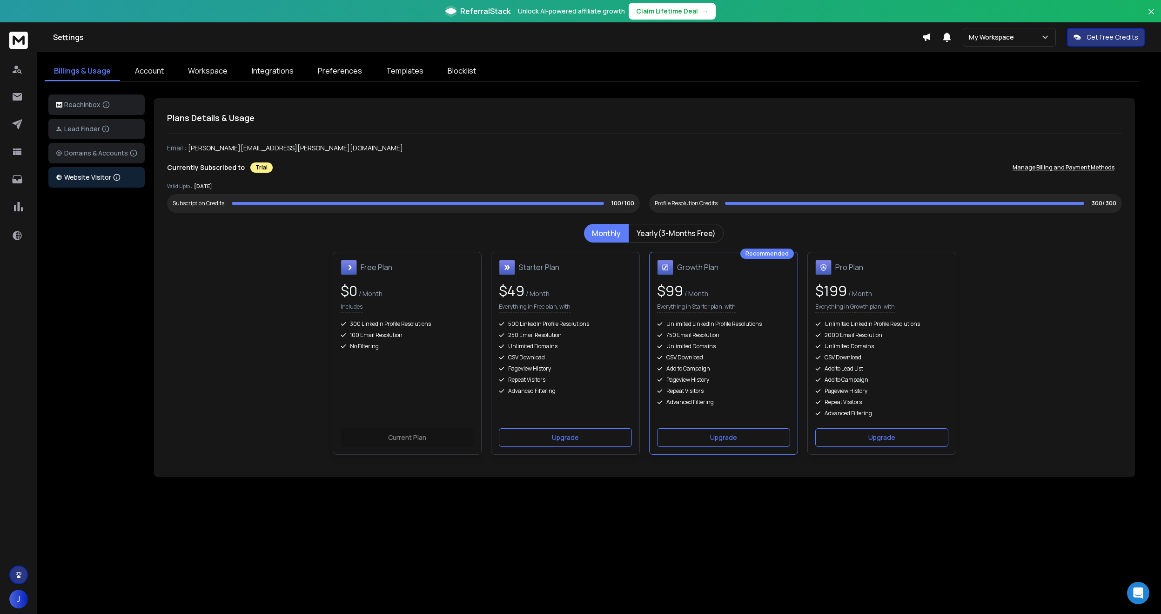
click at [74, 181] on button "Website Visitor" at bounding box center [96, 177] width 96 height 20
click at [149, 73] on link "Account" at bounding box center [149, 71] width 47 height 20
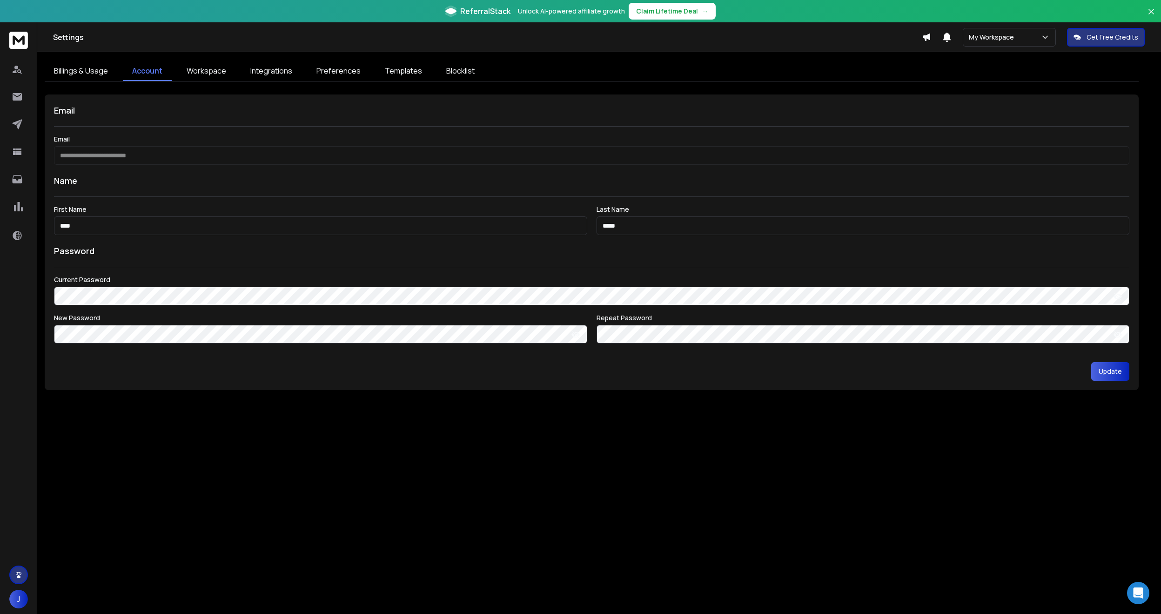
click at [211, 73] on link "Workspace" at bounding box center [206, 71] width 58 height 20
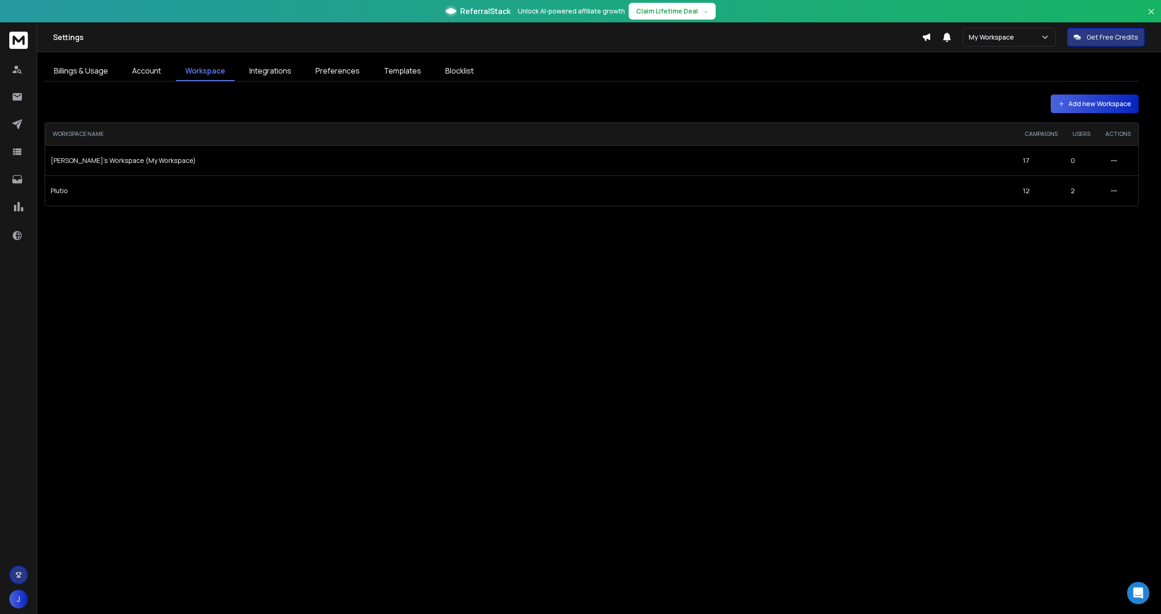
click at [282, 74] on link "Integrations" at bounding box center [270, 71] width 60 height 20
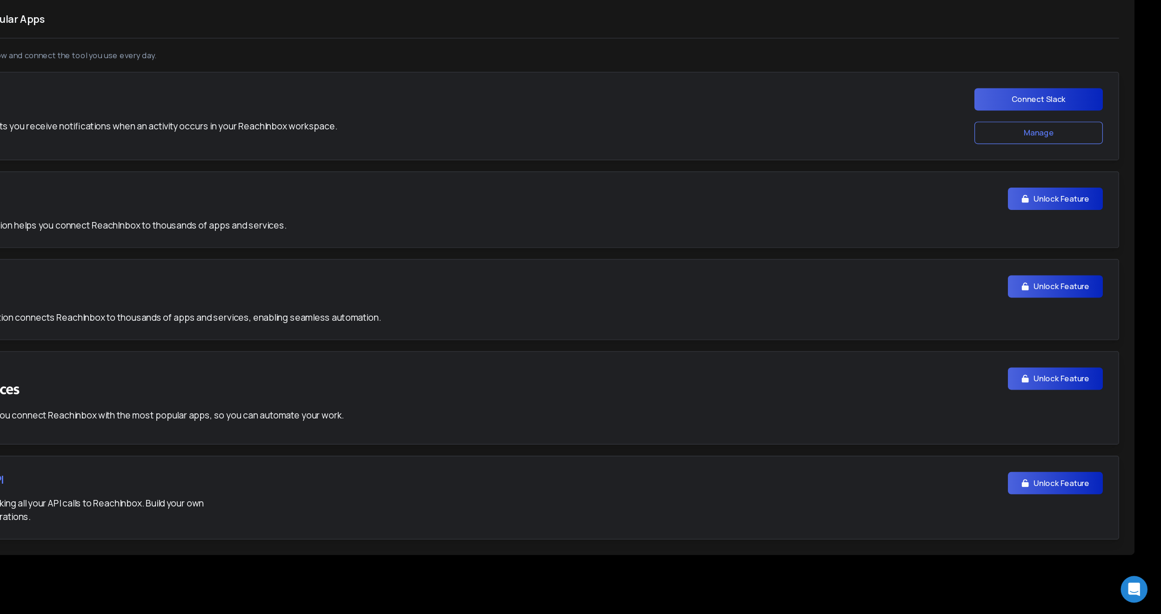
click at [1070, 504] on p "Unlock Feature" at bounding box center [1077, 504] width 47 height 9
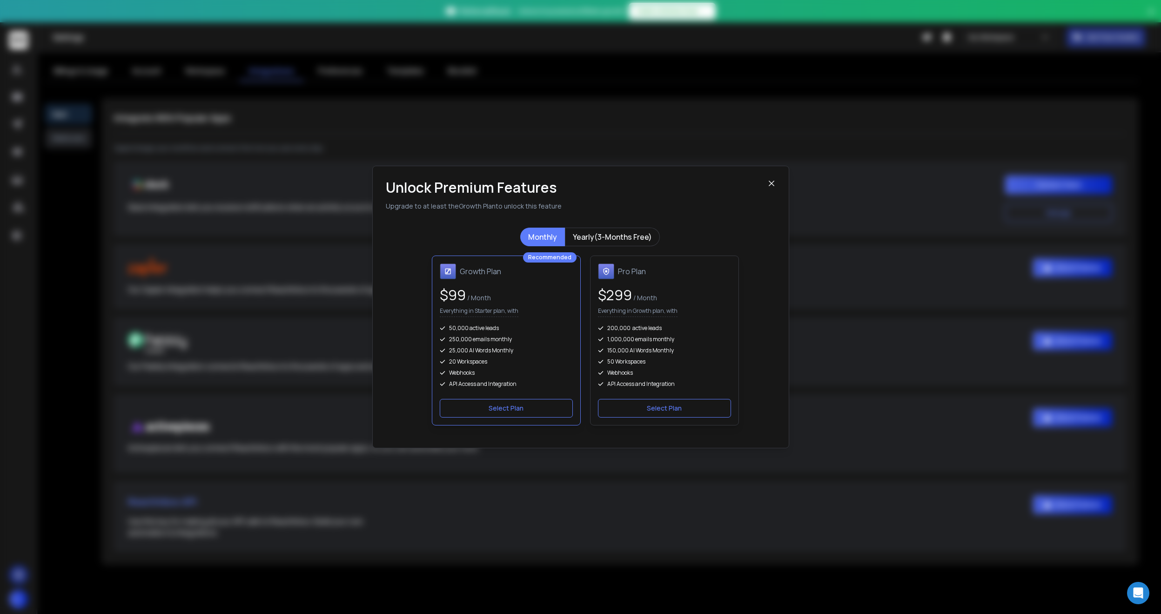
click at [770, 184] on icon at bounding box center [771, 183] width 8 height 8
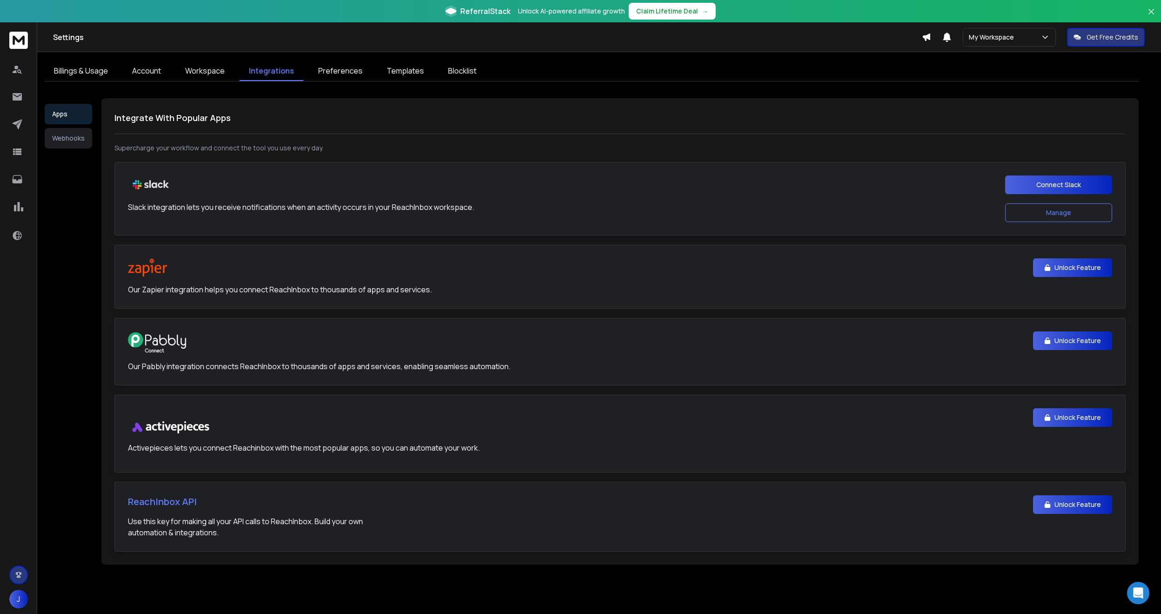
click at [1075, 422] on button "Unlock Feature" at bounding box center [1072, 417] width 79 height 19
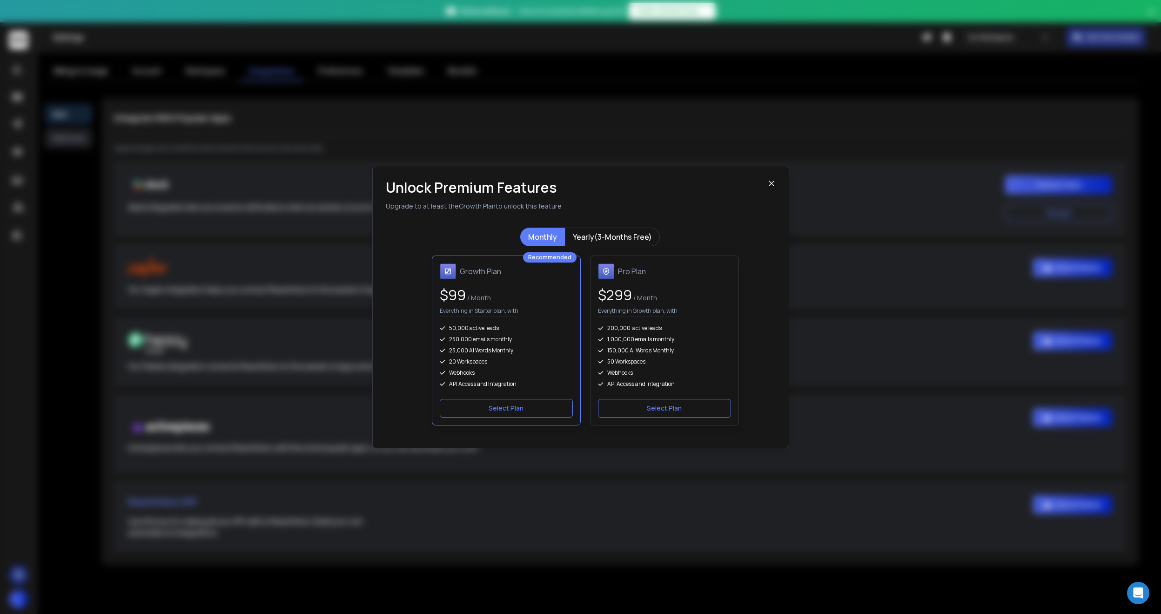
click at [772, 191] on div at bounding box center [771, 195] width 8 height 32
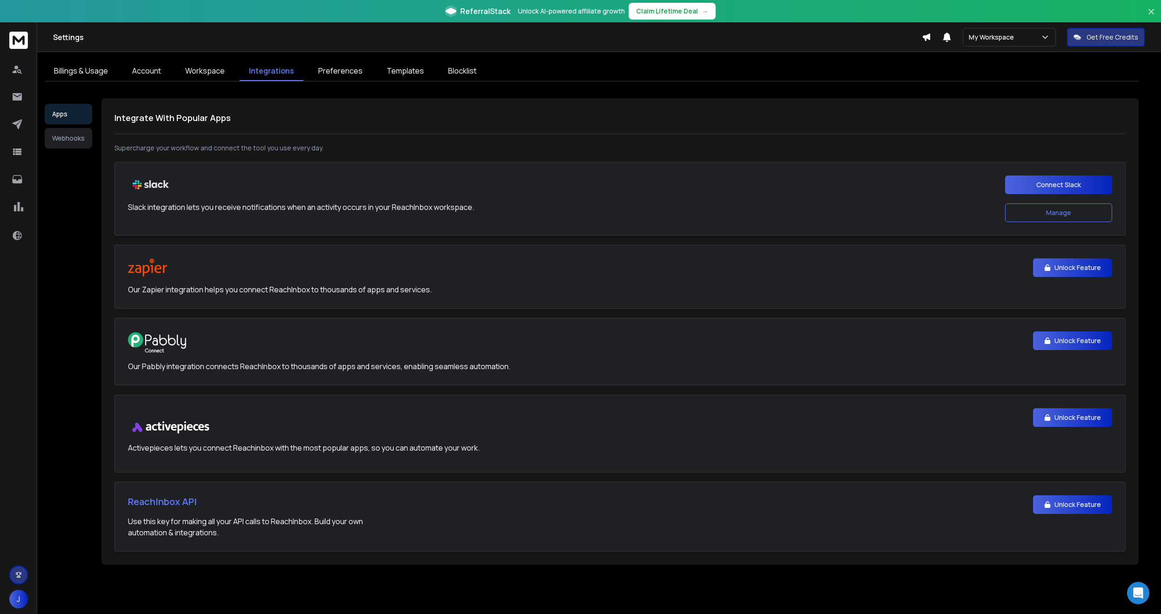
click at [67, 137] on button "Webhooks" at bounding box center [68, 138] width 47 height 20
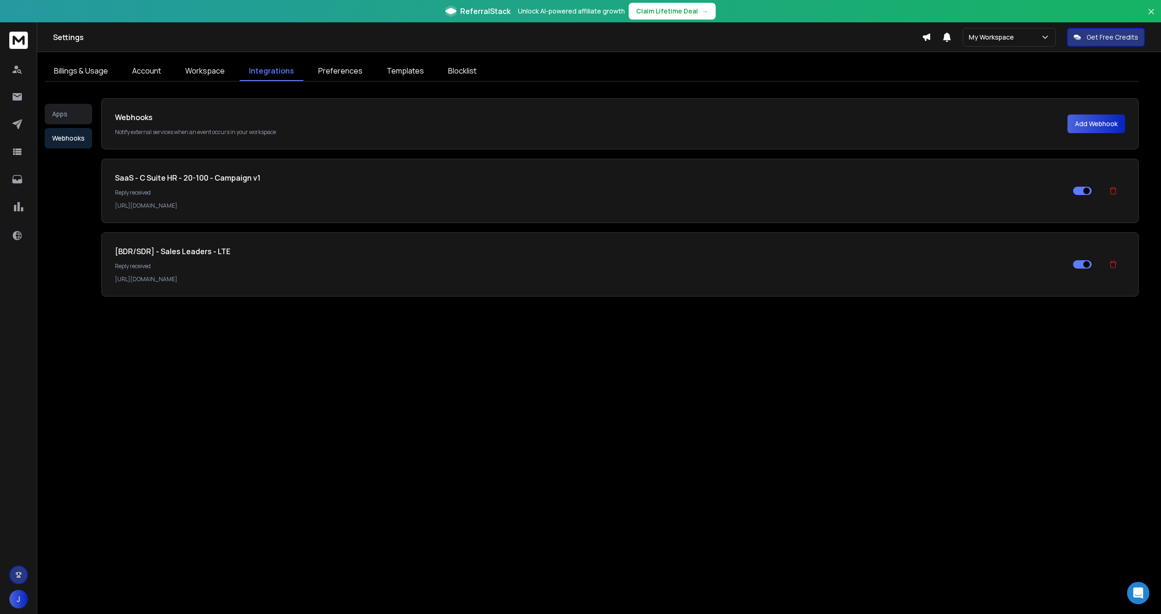
click at [343, 73] on link "Preferences" at bounding box center [340, 71] width 63 height 20
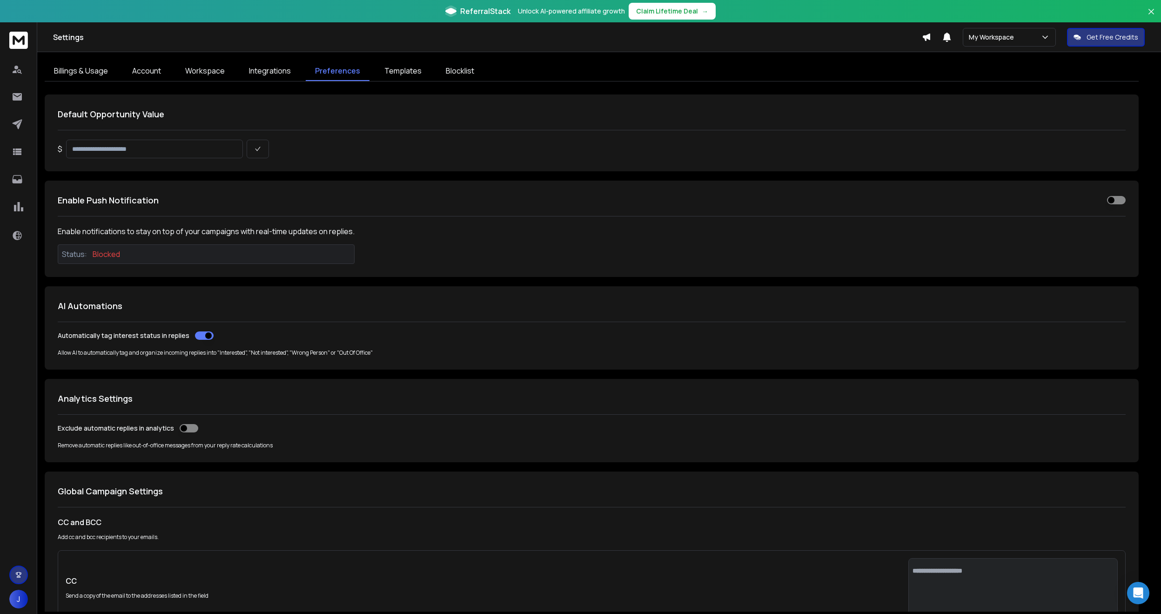
scroll to position [137, 0]
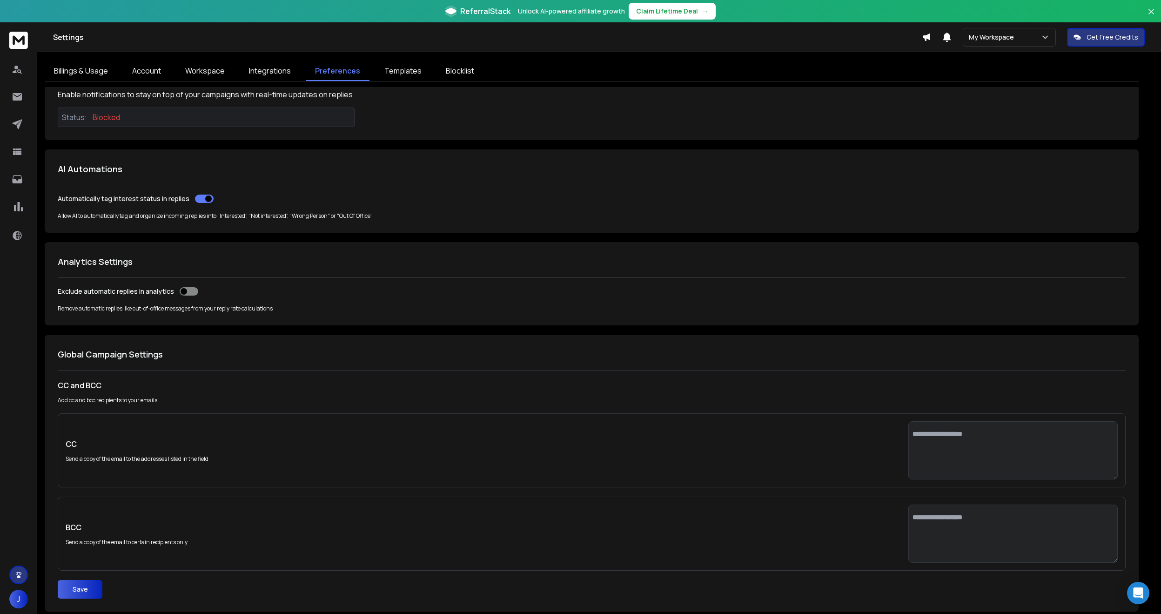
click at [158, 386] on h1 "CC and BCC" at bounding box center [592, 385] width 1068 height 11
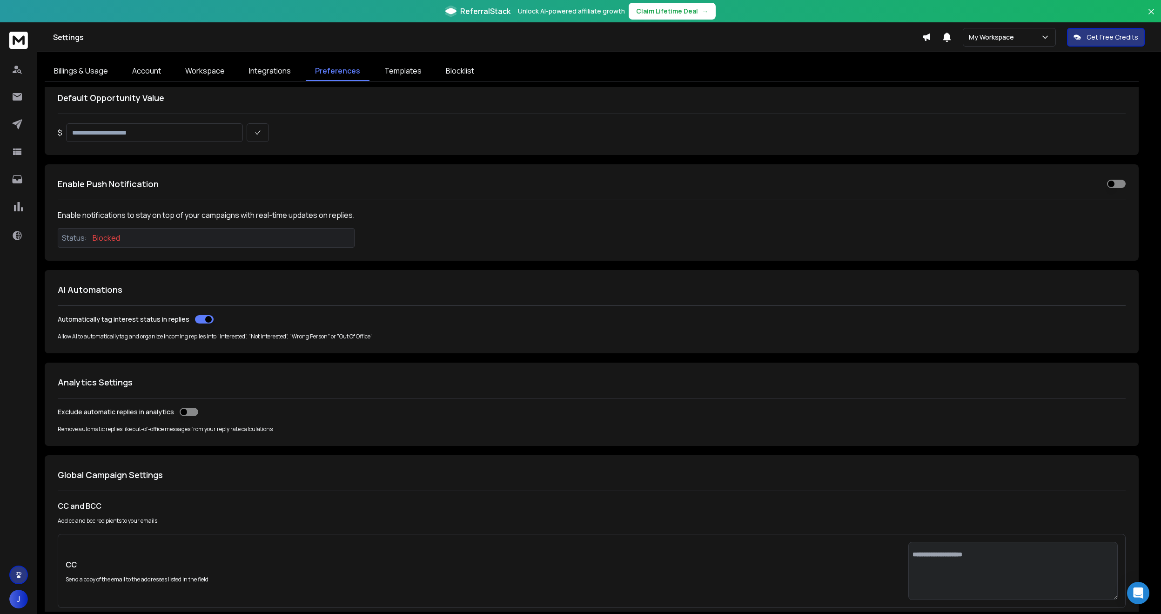
scroll to position [0, 0]
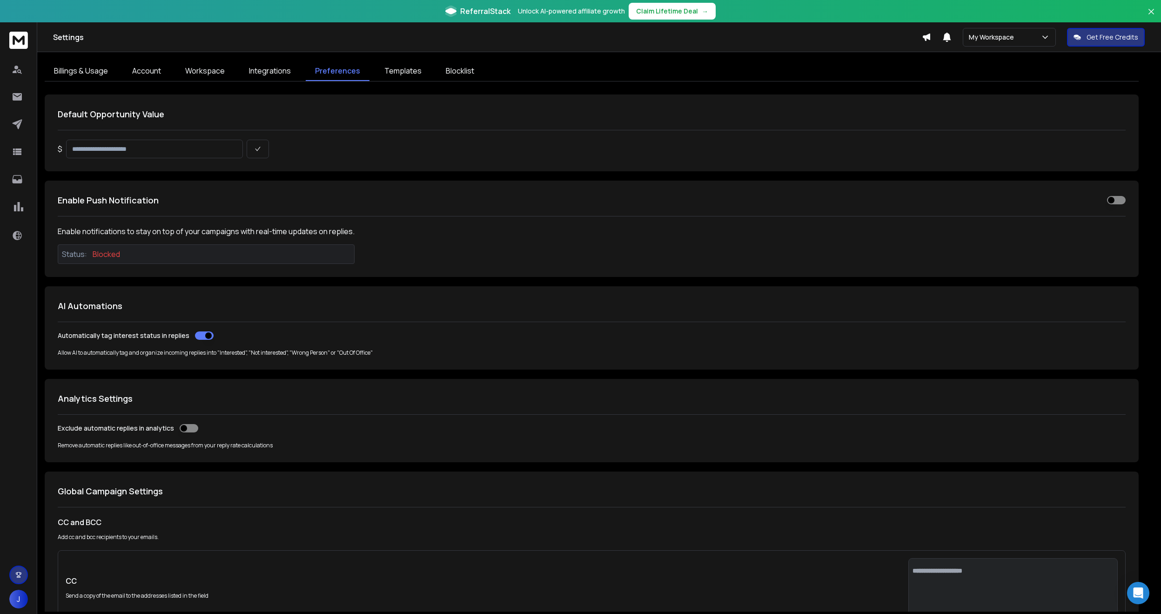
click at [395, 64] on link "Templates" at bounding box center [403, 71] width 56 height 20
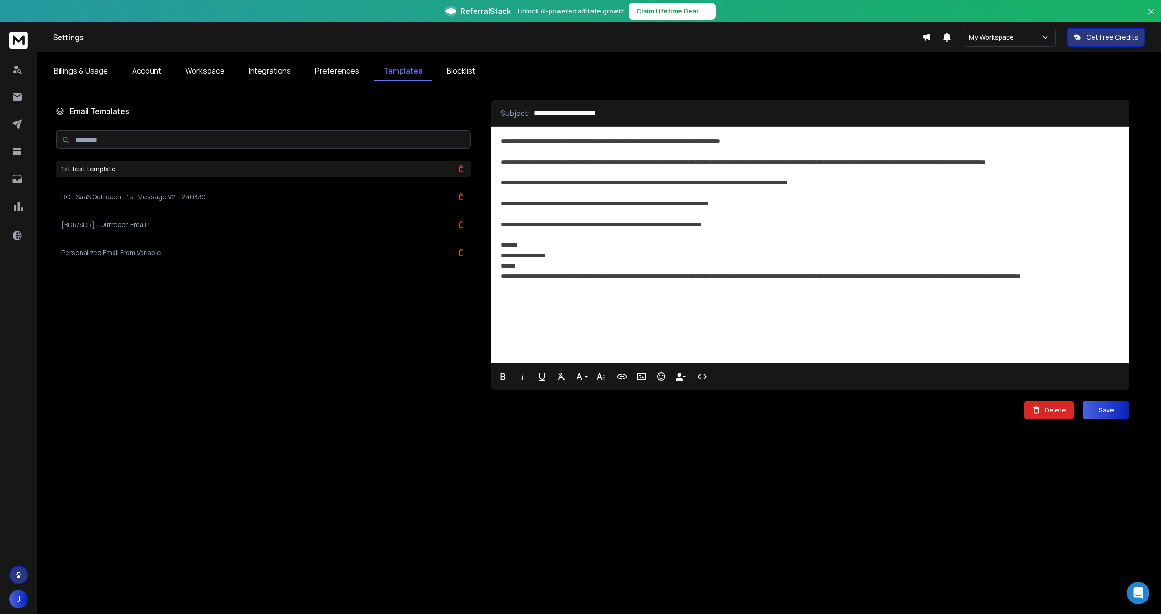
click at [445, 77] on link "Blocklist" at bounding box center [460, 71] width 47 height 20
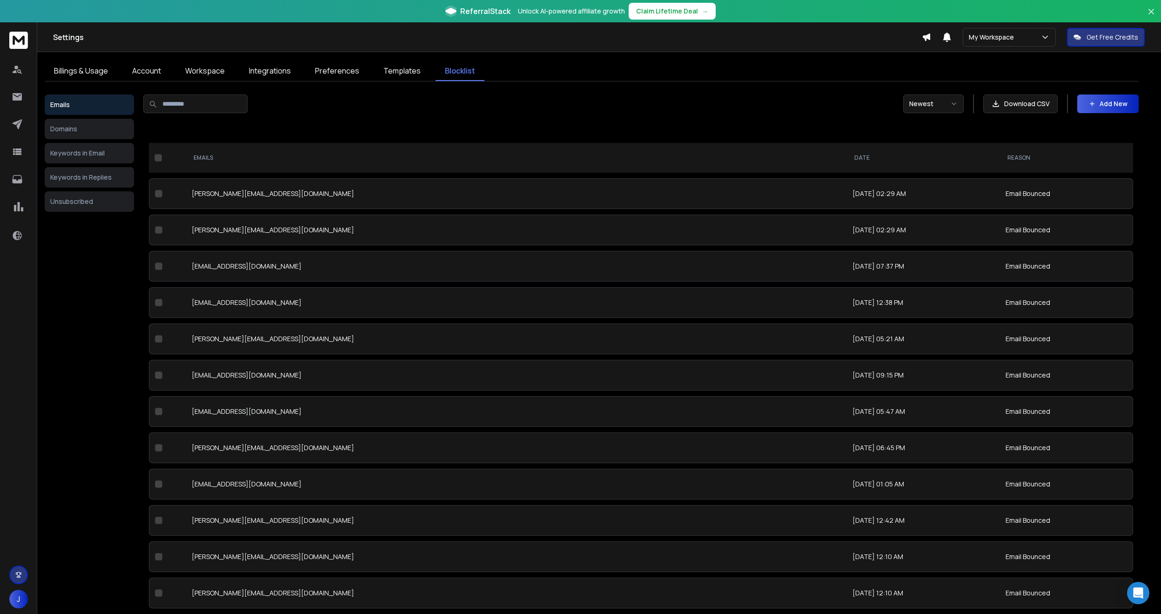
click at [80, 159] on email "Keywords in Email" at bounding box center [89, 153] width 89 height 20
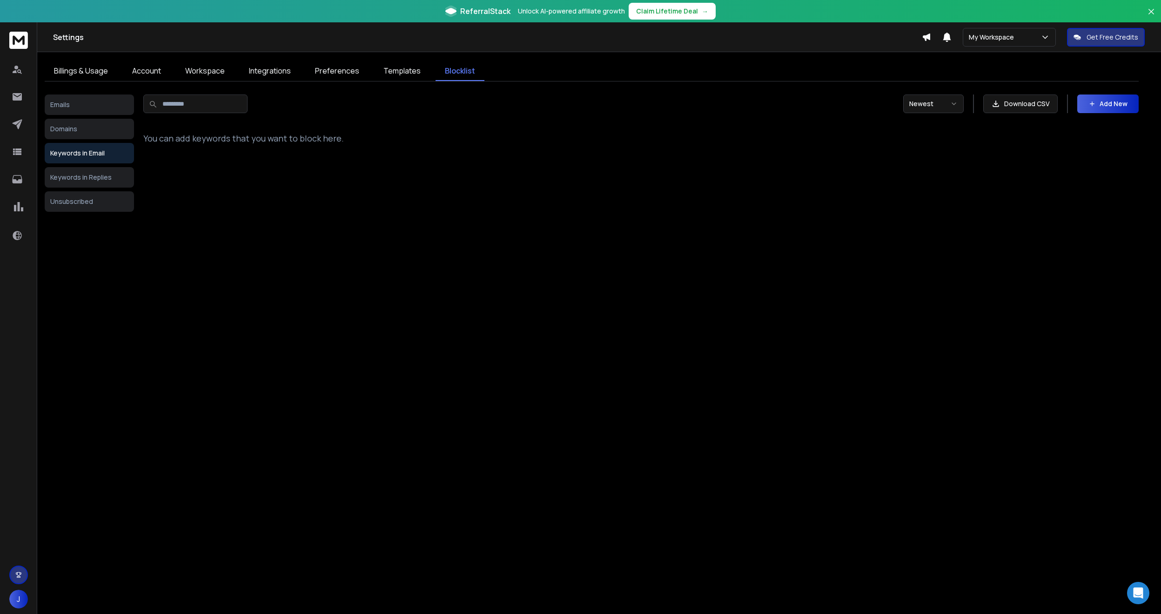
click at [85, 186] on replies "Keywords in Replies" at bounding box center [89, 177] width 89 height 20
click at [80, 205] on button "Unsubscribed" at bounding box center [89, 201] width 89 height 20
click at [661, 13] on button "Claim Lifetime Deal →" at bounding box center [672, 11] width 87 height 17
